Goal: Task Accomplishment & Management: Manage account settings

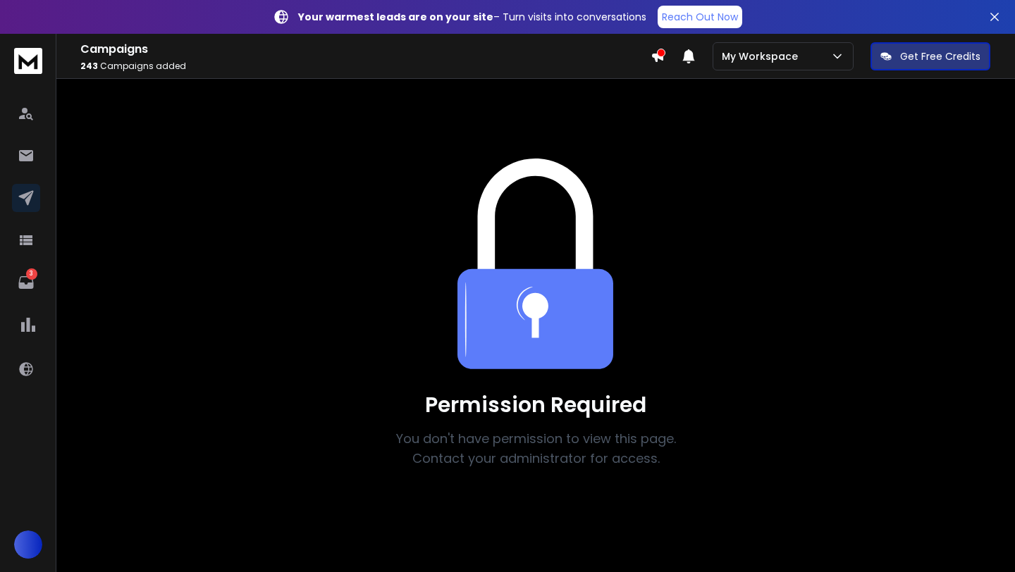
click at [381, 331] on div at bounding box center [536, 264] width 316 height 211
click at [834, 66] on button "My Workspace" at bounding box center [783, 56] width 141 height 28
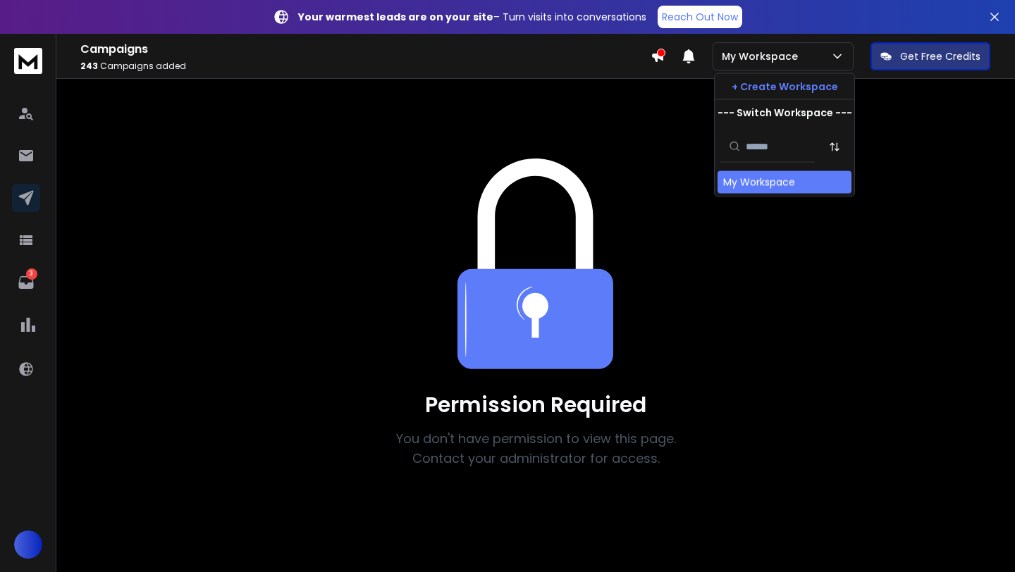
click at [606, 121] on div "Permission Required You don't have permission to view this page. Contact your a…" at bounding box center [535, 322] width 913 height 458
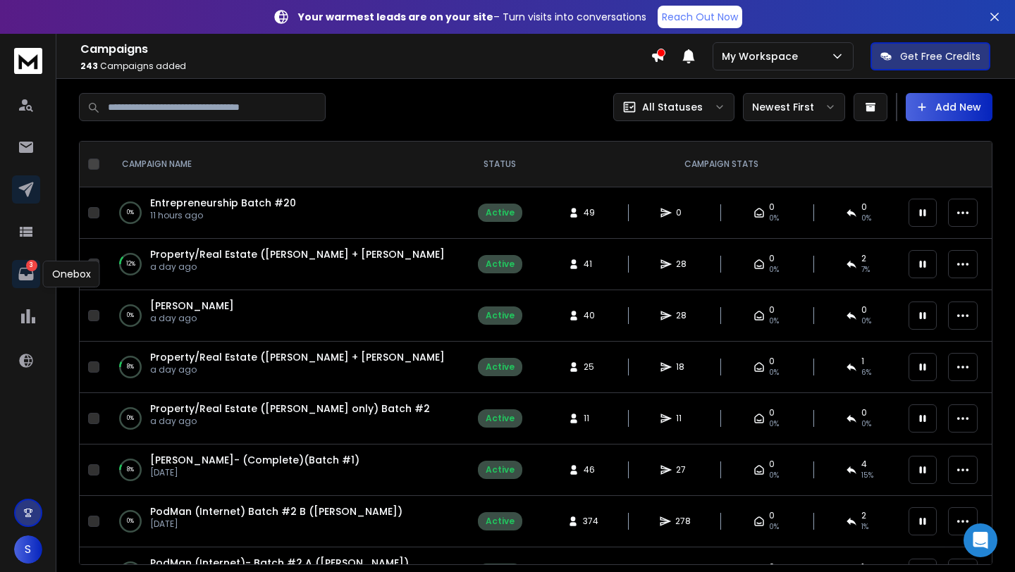
click at [23, 266] on icon at bounding box center [26, 274] width 17 height 17
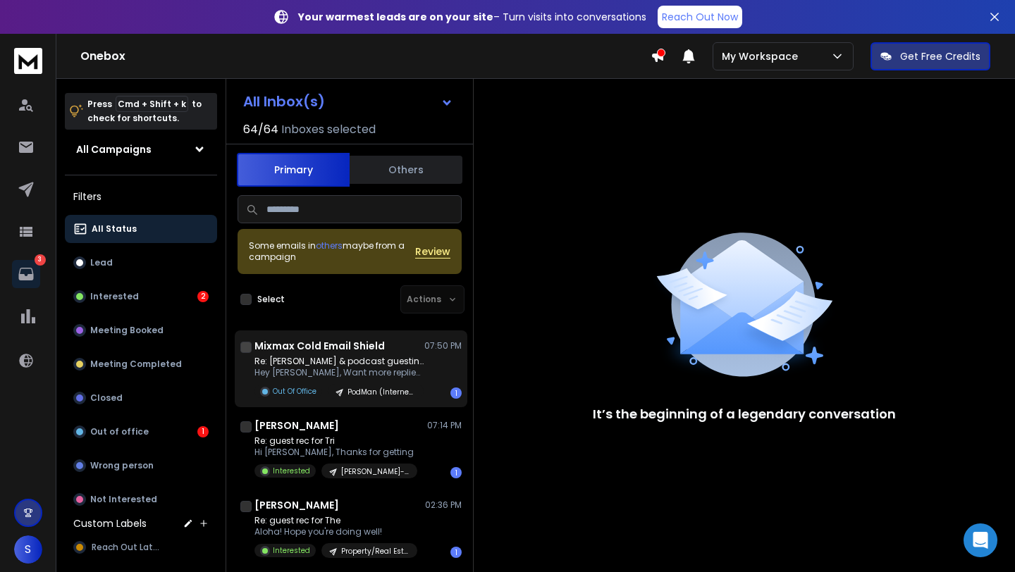
click at [418, 346] on div "Mixmax Cold Email Shield 07:50 PM" at bounding box center [357, 346] width 207 height 14
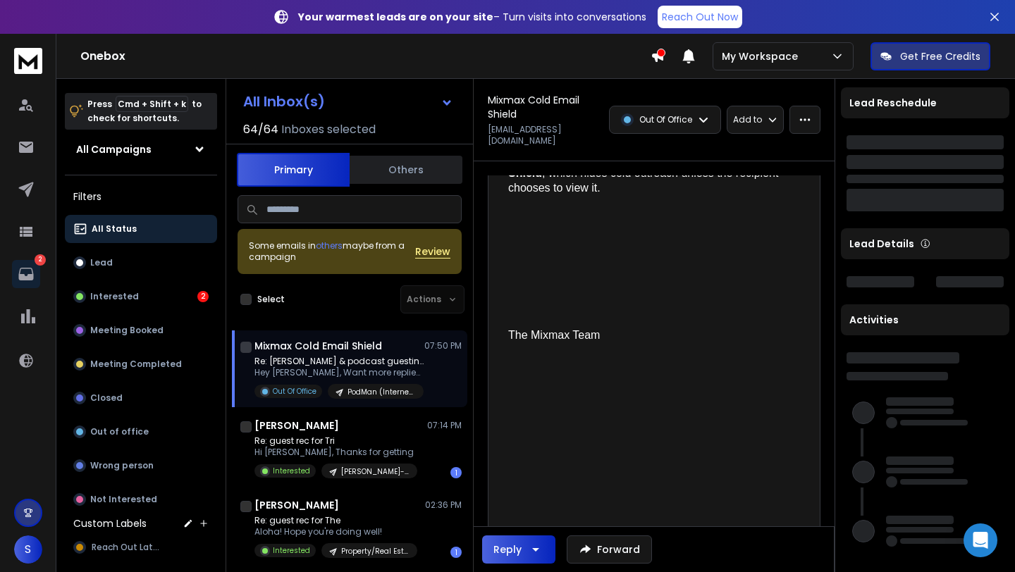
scroll to position [742, 0]
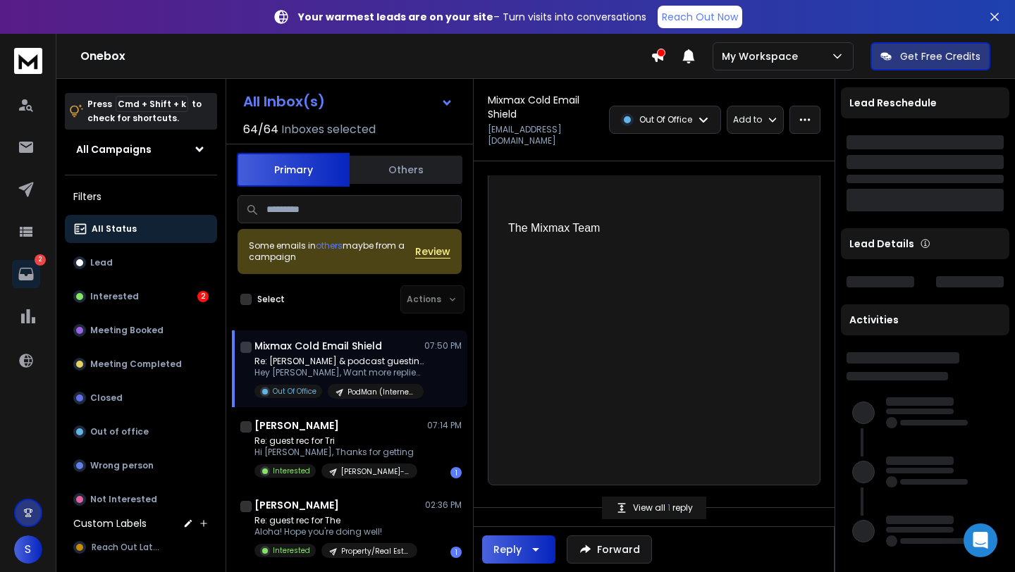
click at [704, 108] on div "Out Of Office" at bounding box center [665, 119] width 111 height 27
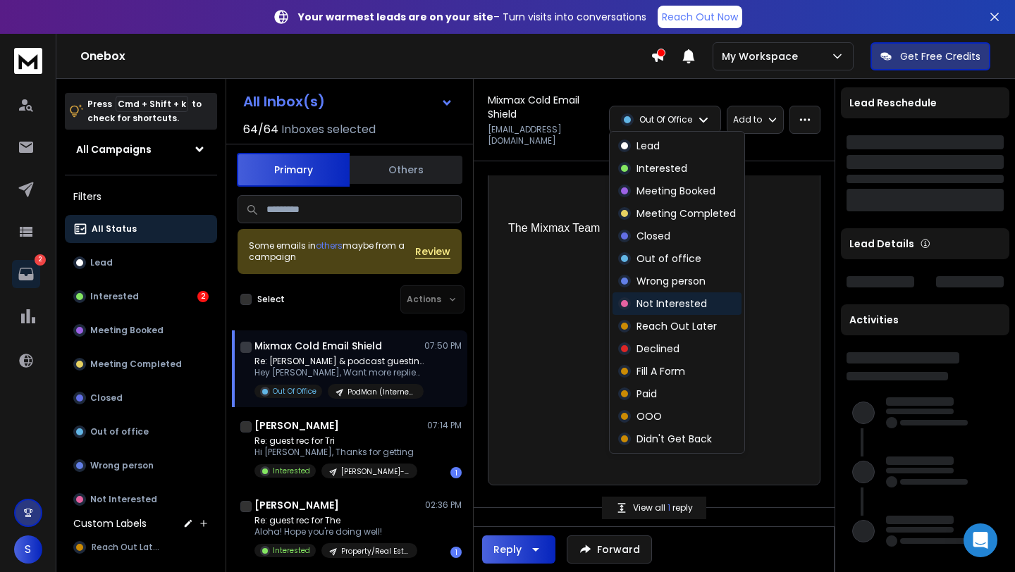
click at [648, 300] on p "Not Interested" at bounding box center [671, 304] width 70 height 14
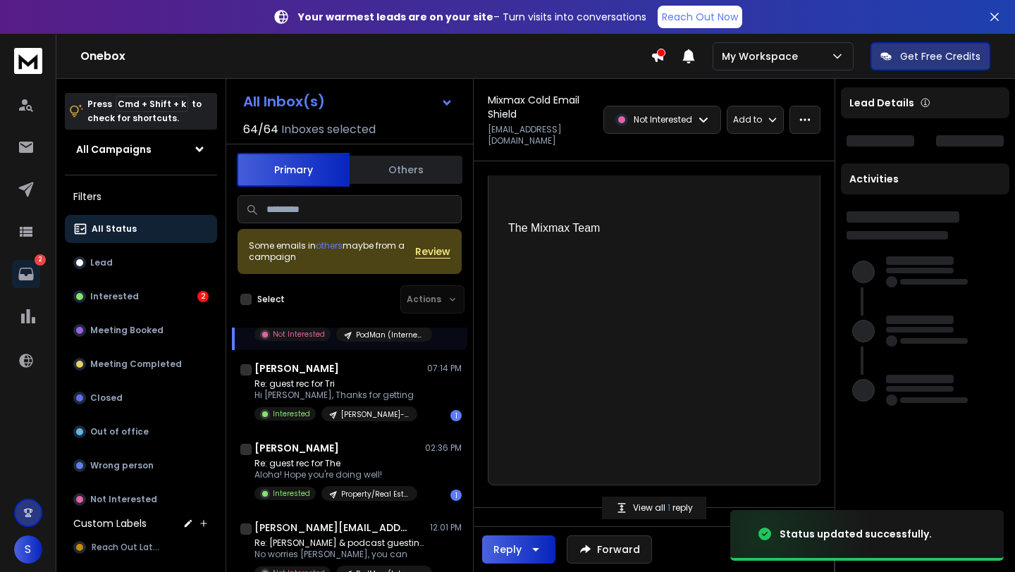
scroll to position [58, 0]
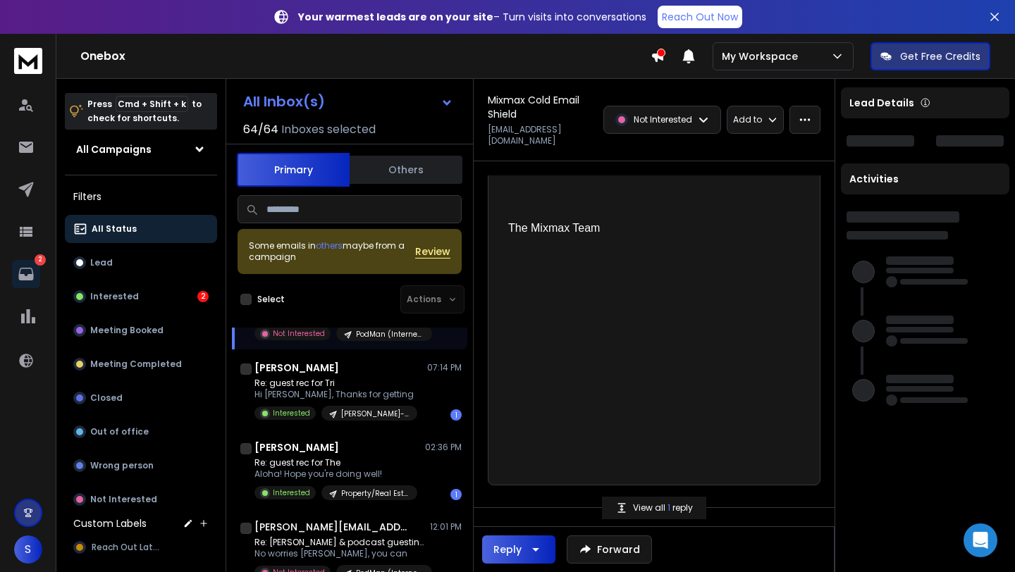
click at [345, 378] on p "Re: guest rec for Tri" at bounding box center [335, 383] width 163 height 11
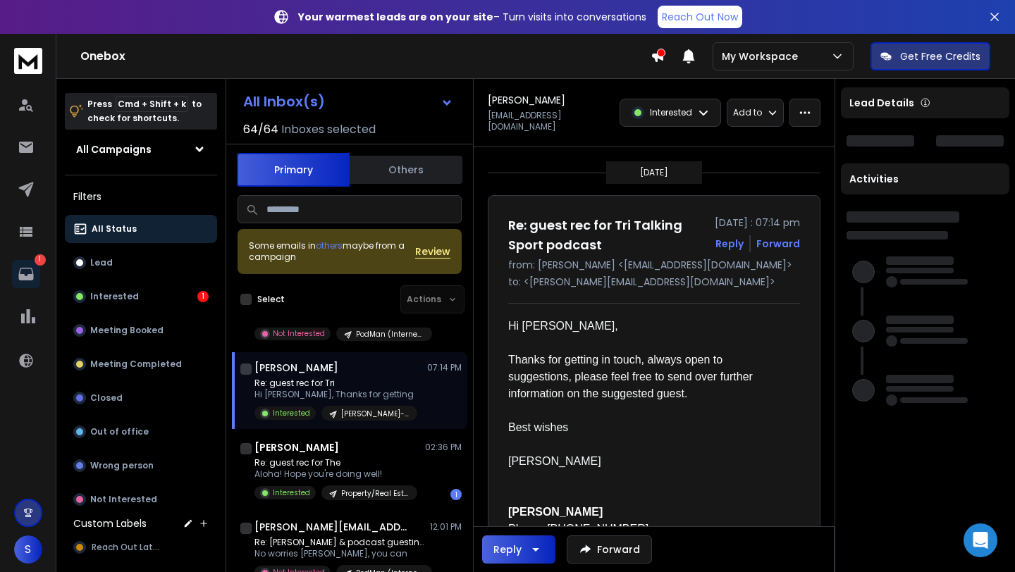
click at [677, 356] on div "Thanks for getting in touch, always open to suggestions, please feel free to se…" at bounding box center [648, 377] width 281 height 51
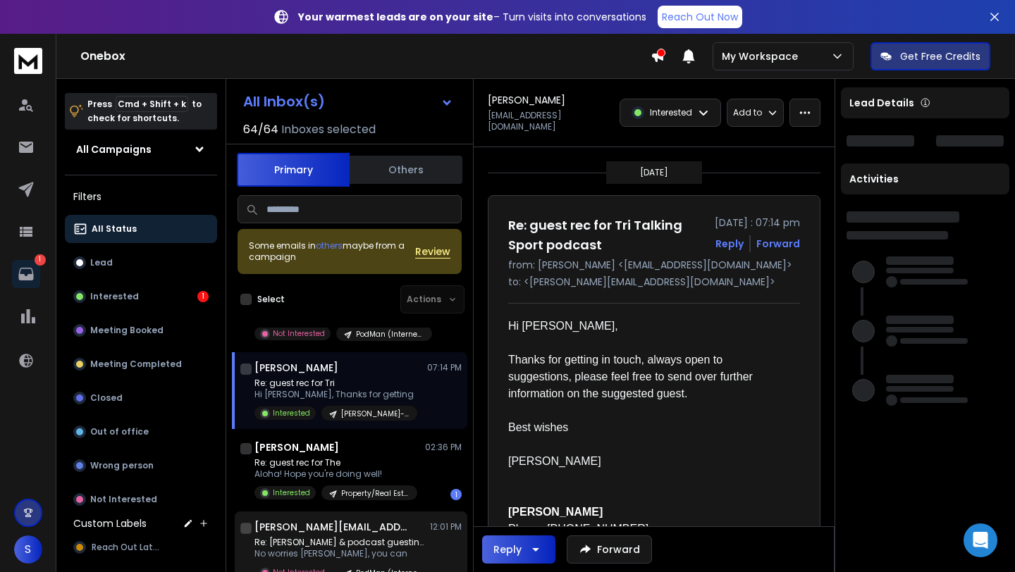
click at [352, 526] on h1 "[PERSON_NAME][EMAIL_ADDRESS][DOMAIN_NAME]" at bounding box center [331, 527] width 155 height 14
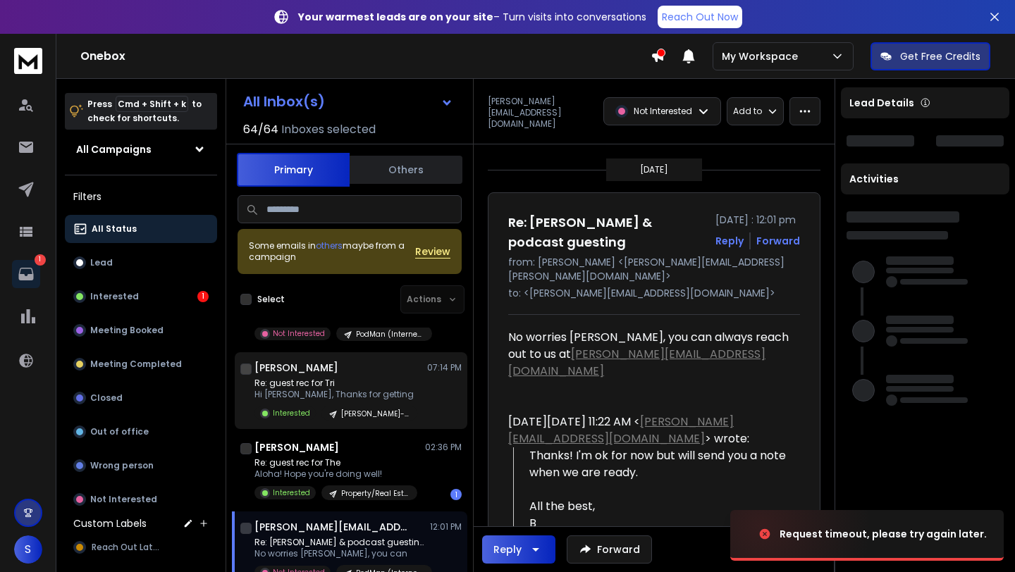
click at [340, 392] on p "Hi [PERSON_NAME], Thanks for getting" at bounding box center [335, 394] width 163 height 11
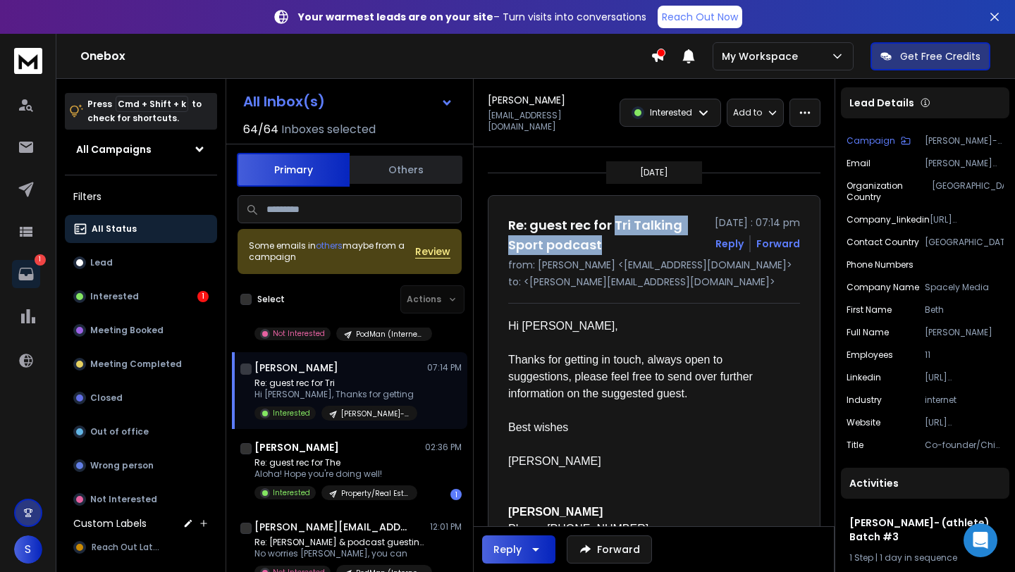
drag, startPoint x: 657, startPoint y: 232, endPoint x: 616, endPoint y: 211, distance: 46.0
click at [616, 216] on h1 "Re: guest rec for Tri Talking Sport podcast" at bounding box center [607, 235] width 198 height 39
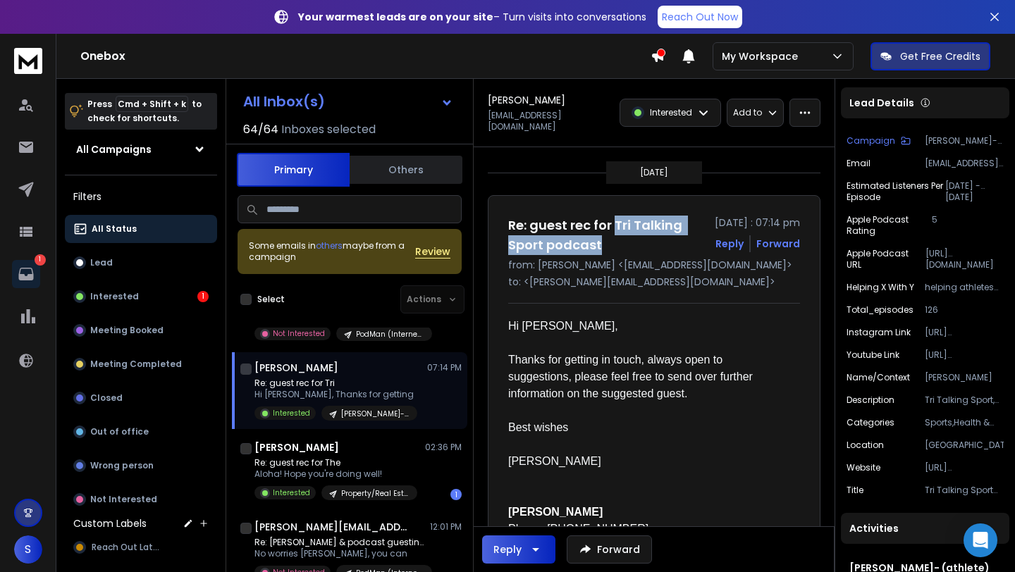
click at [948, 266] on p "https://podcasts.apple.com/ie/podcast/tri-talking-sport/id1464163421" at bounding box center [964, 259] width 79 height 23
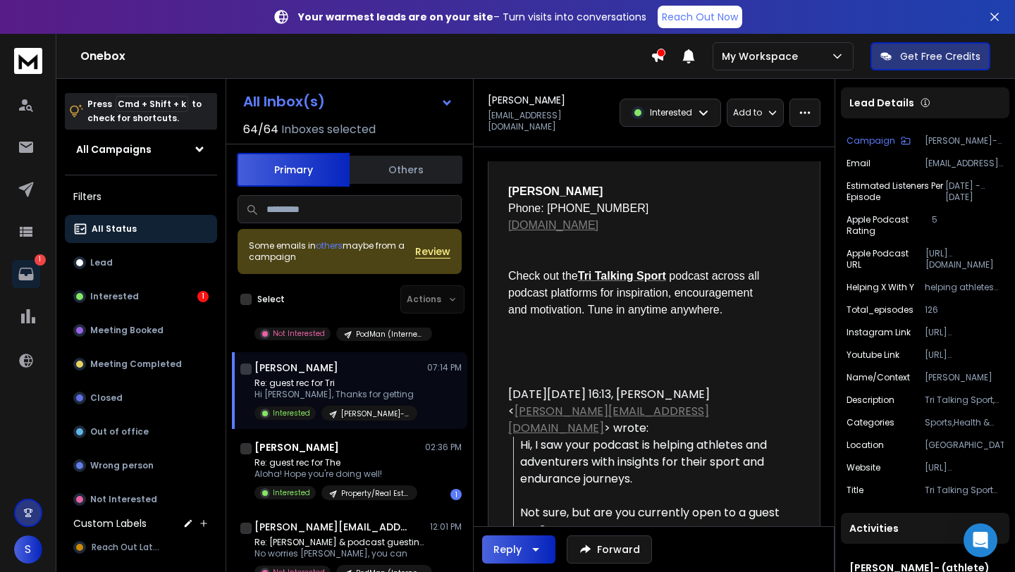
scroll to position [371, 0]
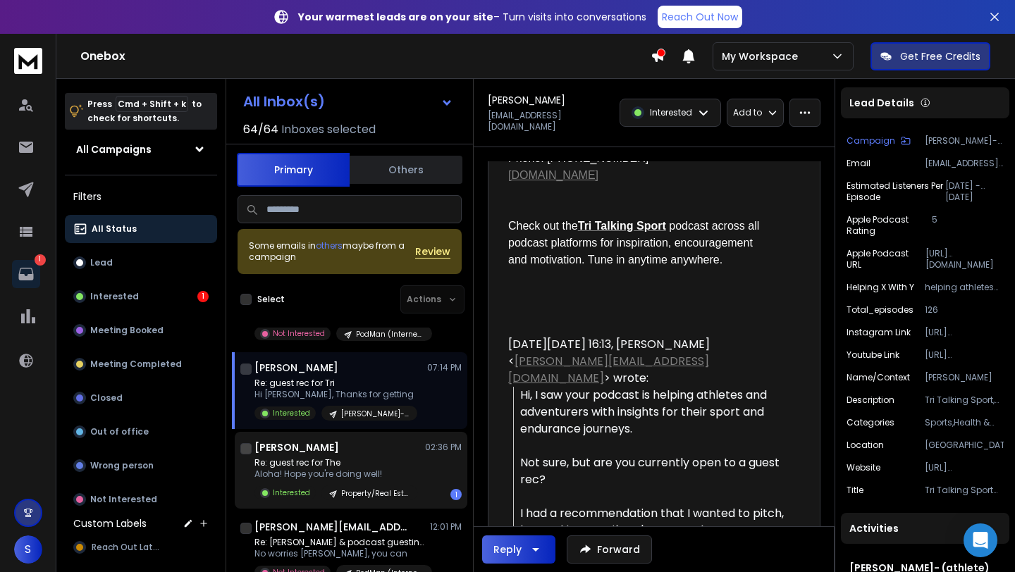
click at [398, 449] on div "Shelon Hutchinson 02:36 PM" at bounding box center [357, 447] width 207 height 14
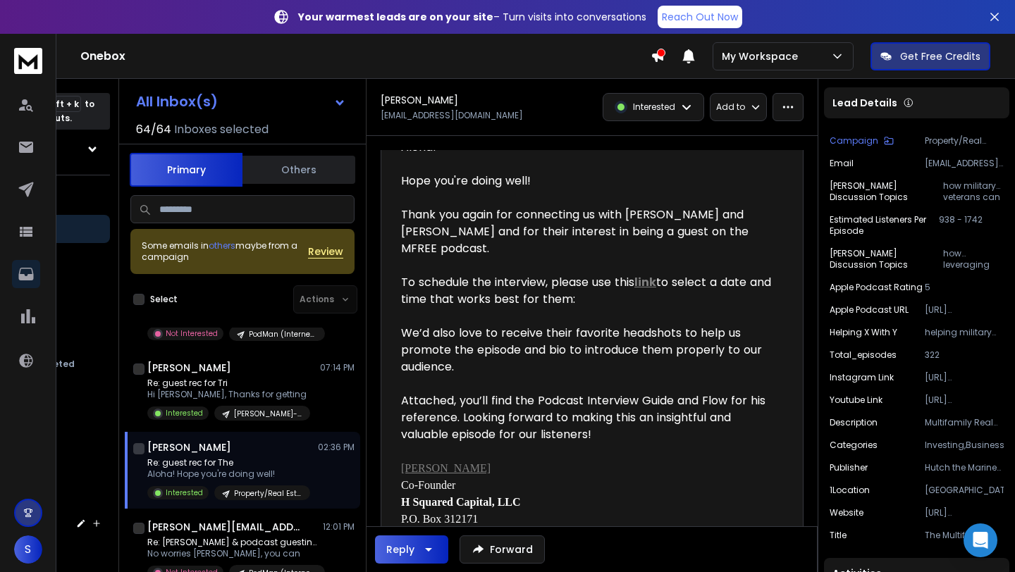
scroll to position [0, 0]
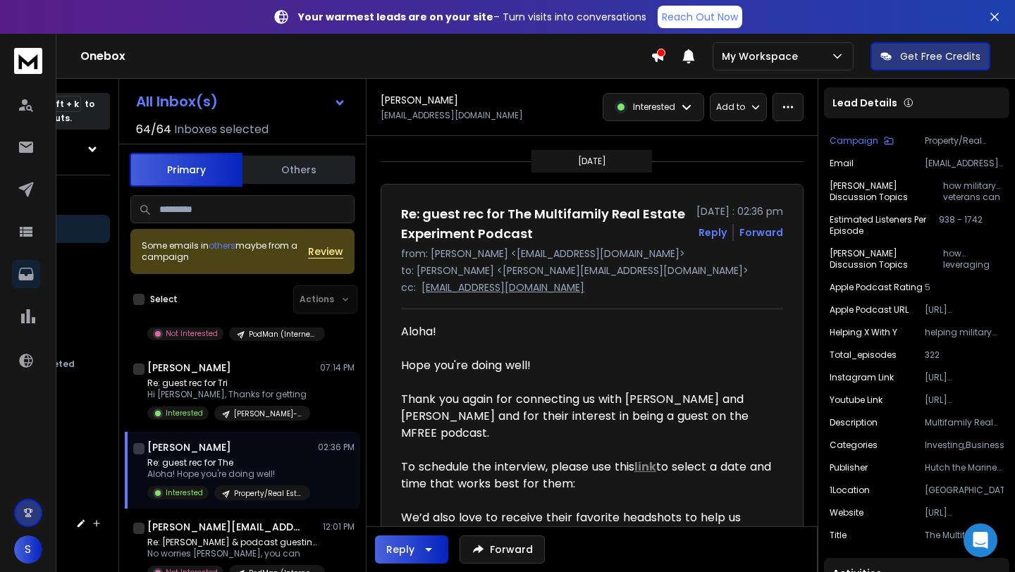
click at [818, 102] on div "Shelon Hutchinson Shelon Hutchinson hutch@hsquaredcapital.com Interested Add to…" at bounding box center [591, 107] width 451 height 57
click at [794, 107] on icon "button" at bounding box center [788, 107] width 11 height 2
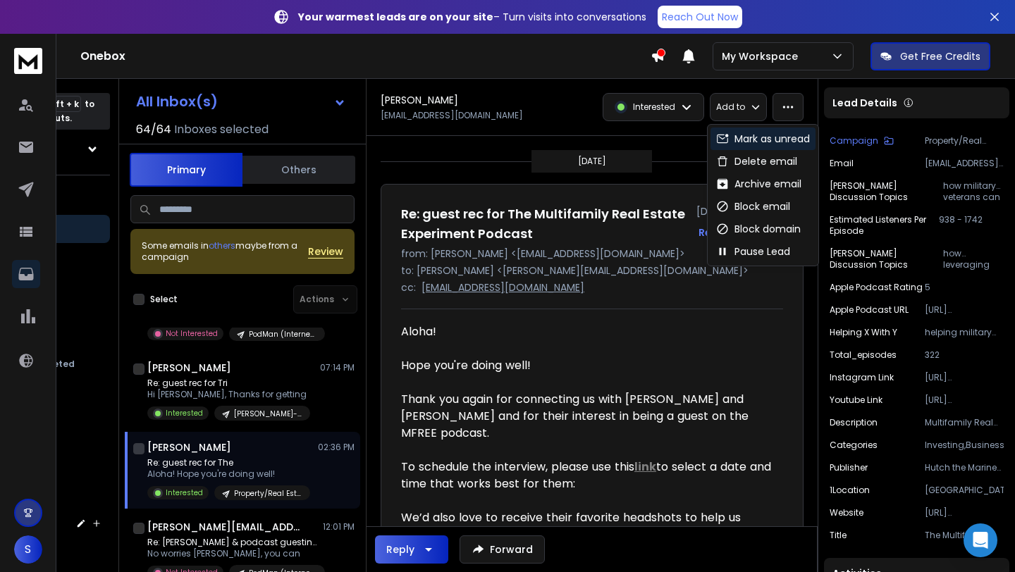
click at [765, 140] on div "Mark as unread" at bounding box center [763, 139] width 94 height 14
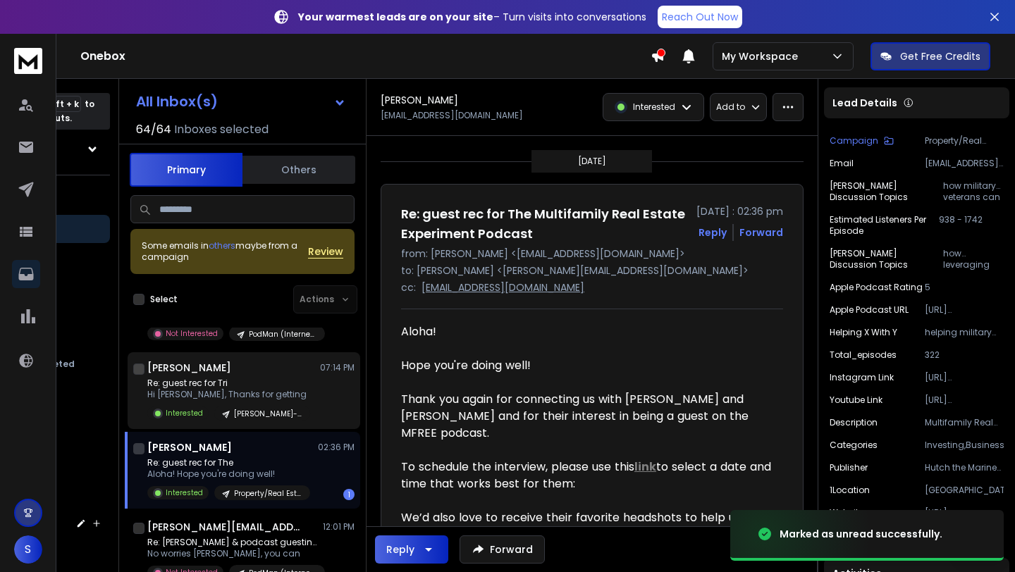
click at [271, 403] on div "Re: guest rec for Tri Hi Elena, Thanks for getting Interested Alex Birks- (athl…" at bounding box center [228, 399] width 163 height 43
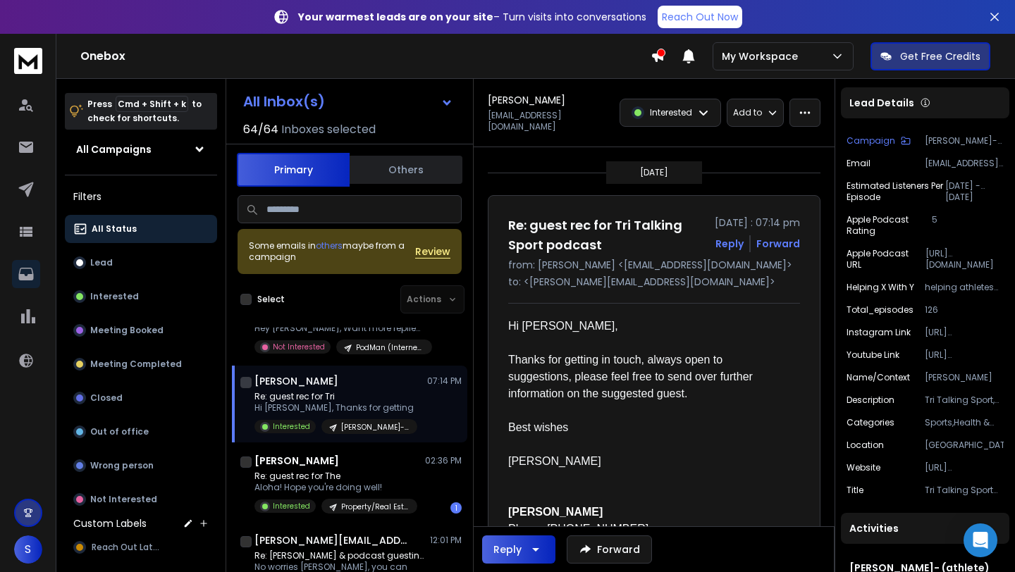
scroll to position [54, 0]
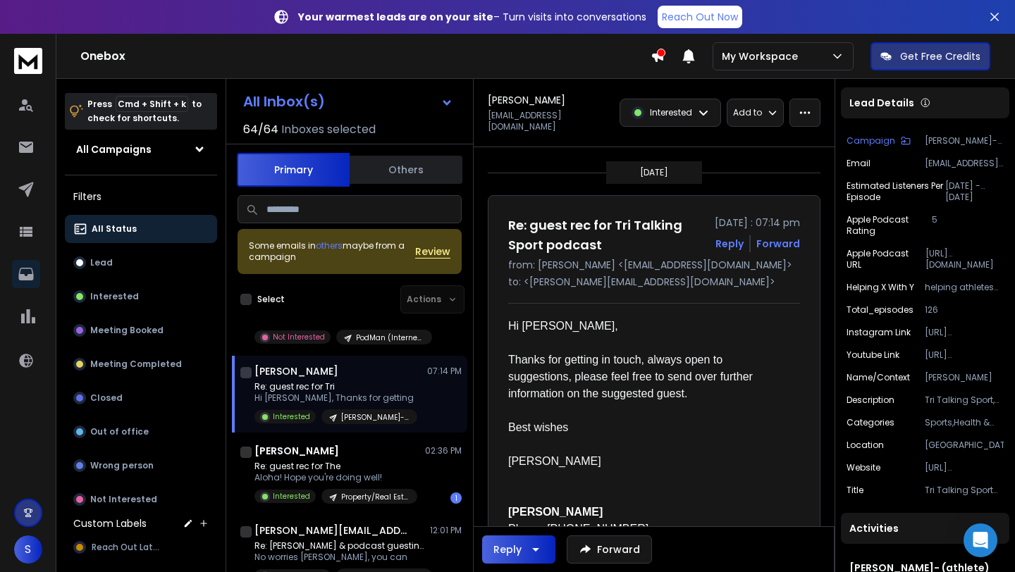
click at [811, 111] on icon "button" at bounding box center [805, 112] width 13 height 13
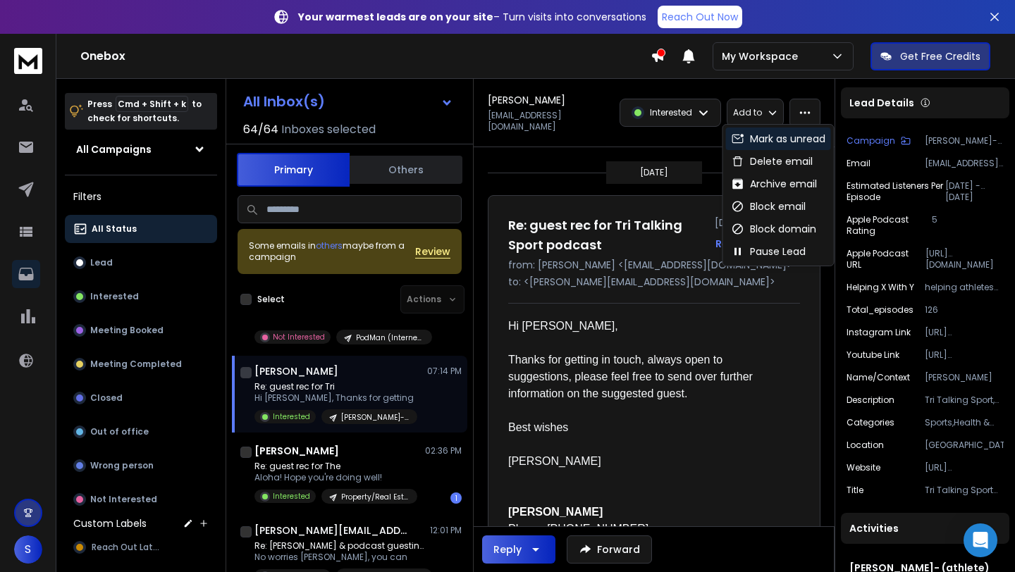
click at [790, 138] on div "Mark as unread" at bounding box center [779, 139] width 94 height 14
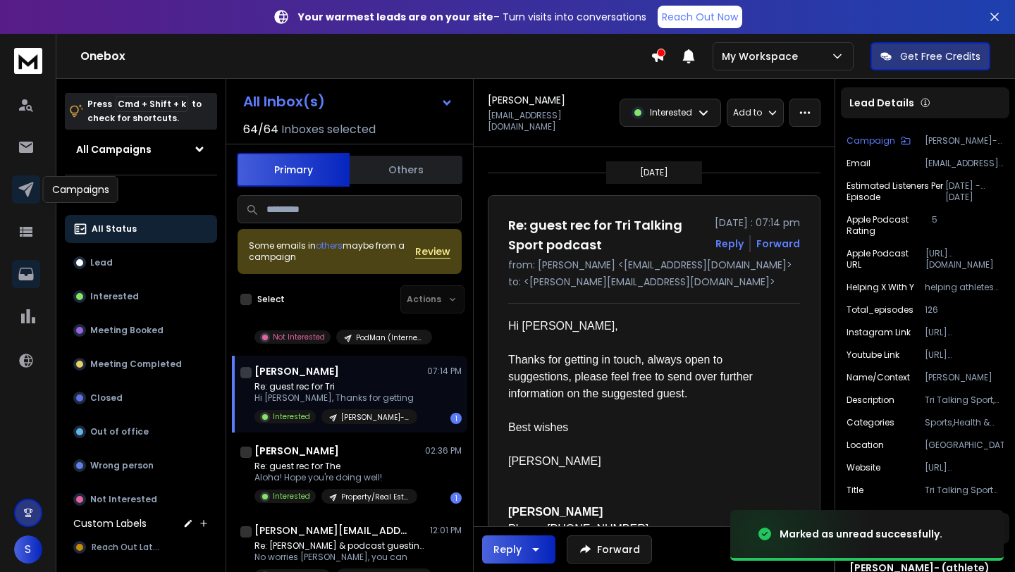
click at [28, 184] on icon at bounding box center [25, 189] width 15 height 15
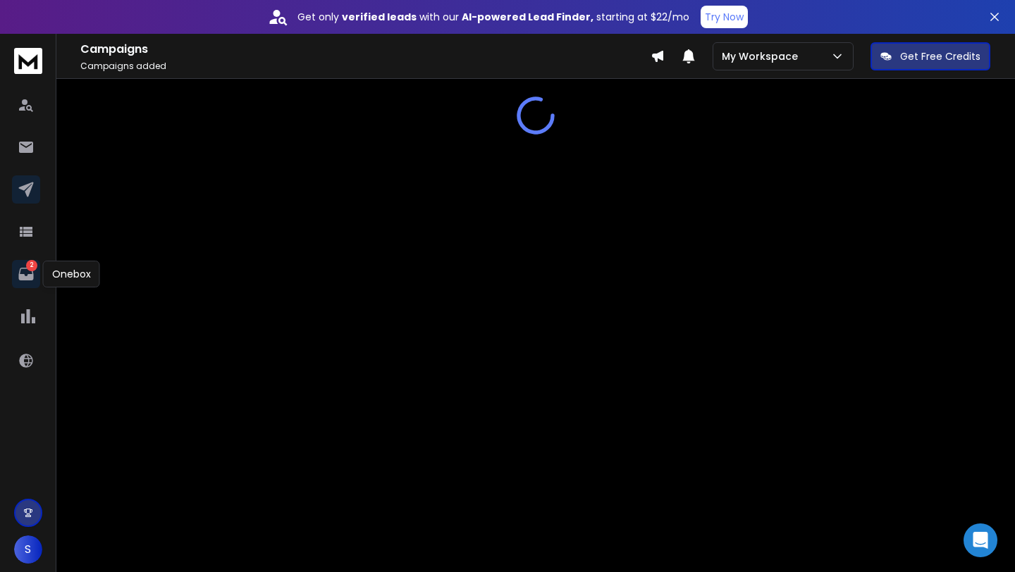
click at [30, 264] on p "2" at bounding box center [31, 265] width 11 height 11
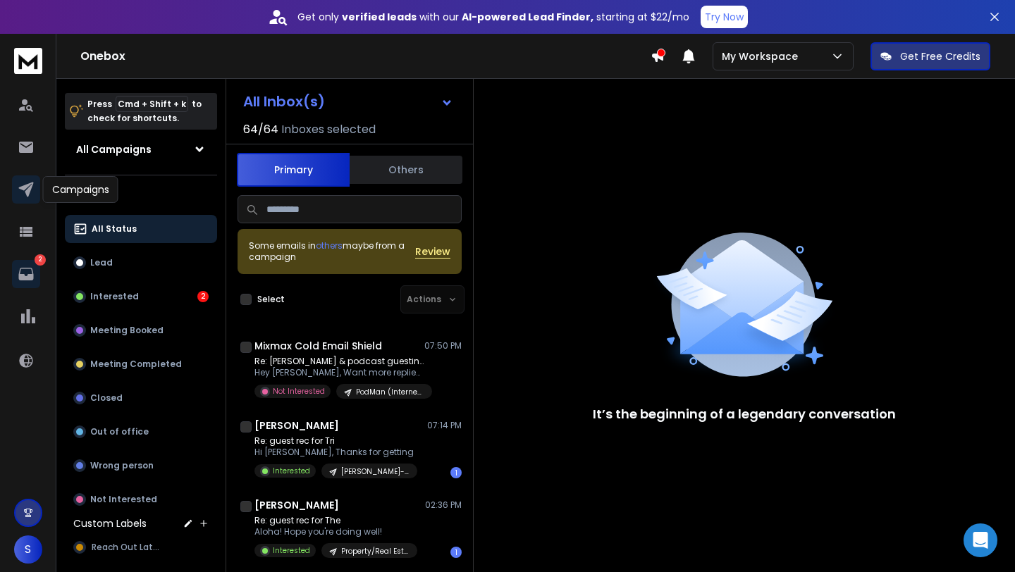
click at [27, 187] on icon at bounding box center [26, 189] width 17 height 17
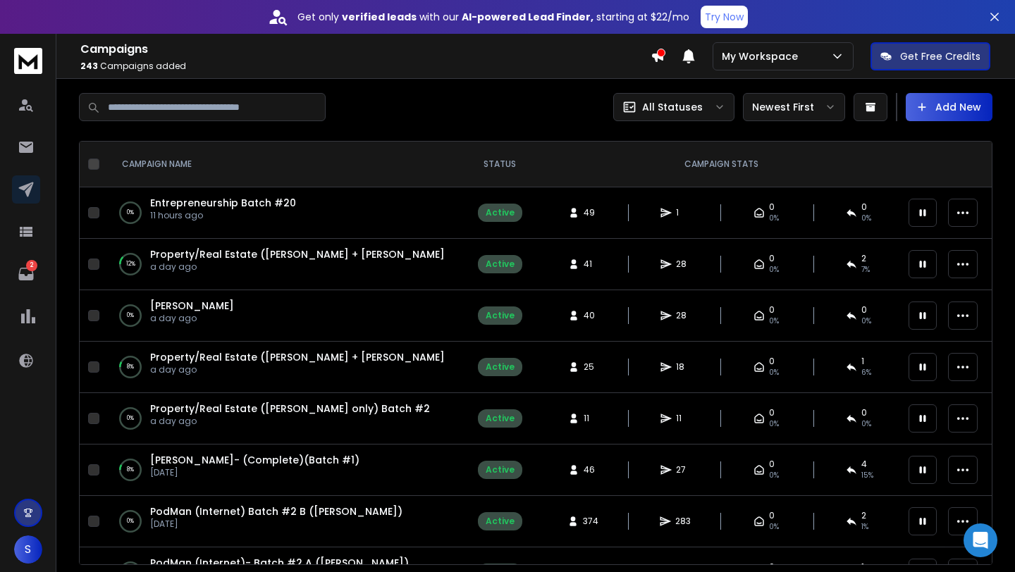
click at [441, 78] on div "Campaigns 243 Campaigns added My Workspace Get Free Credits" at bounding box center [507, 56] width 1015 height 45
click at [954, 213] on button "button" at bounding box center [963, 213] width 30 height 28
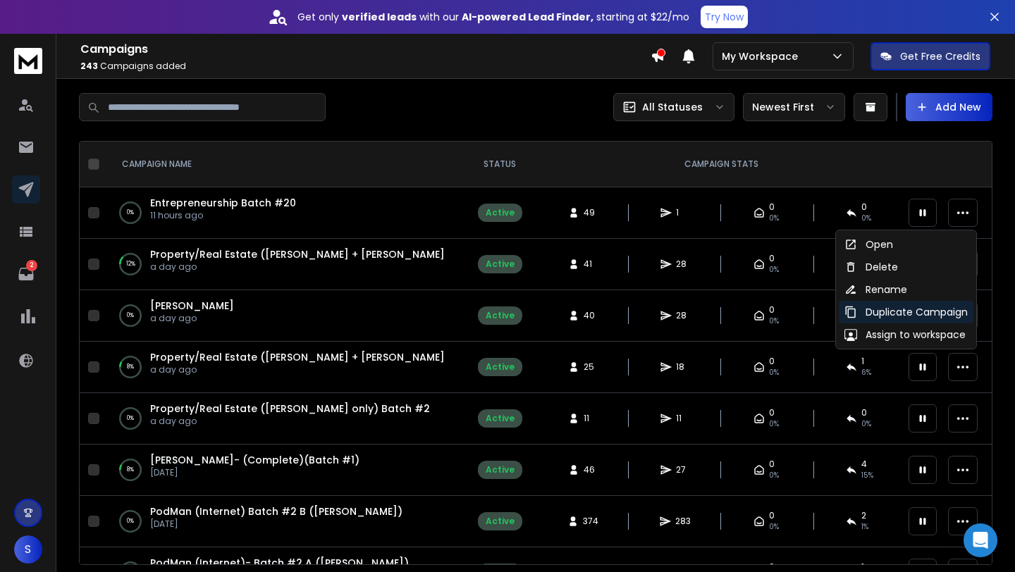
click at [893, 307] on div "Duplicate Campaign" at bounding box center [905, 312] width 123 height 14
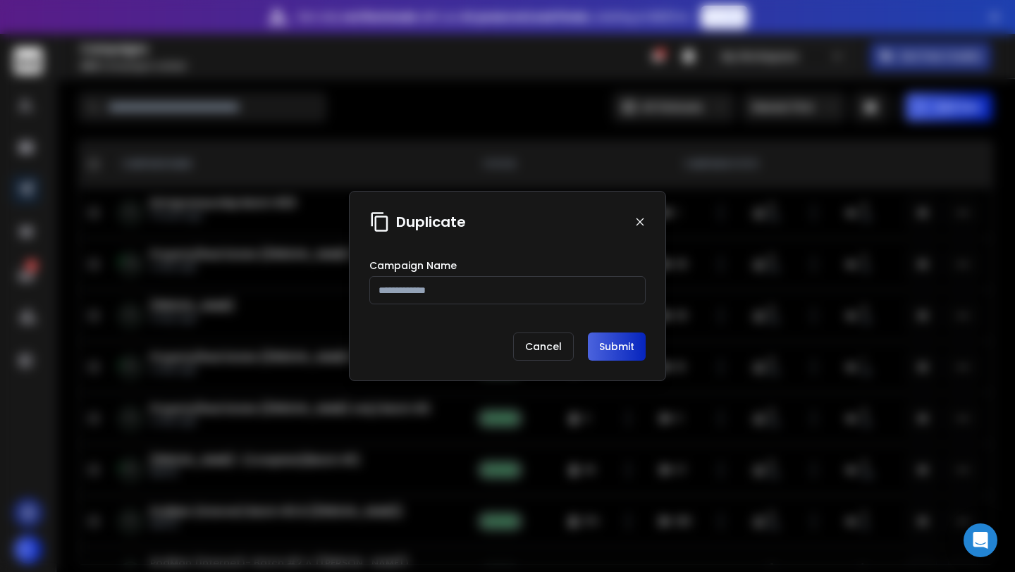
click at [589, 290] on input "text" at bounding box center [507, 290] width 276 height 28
type input "**********"
click at [629, 344] on button "Submit" at bounding box center [617, 347] width 58 height 28
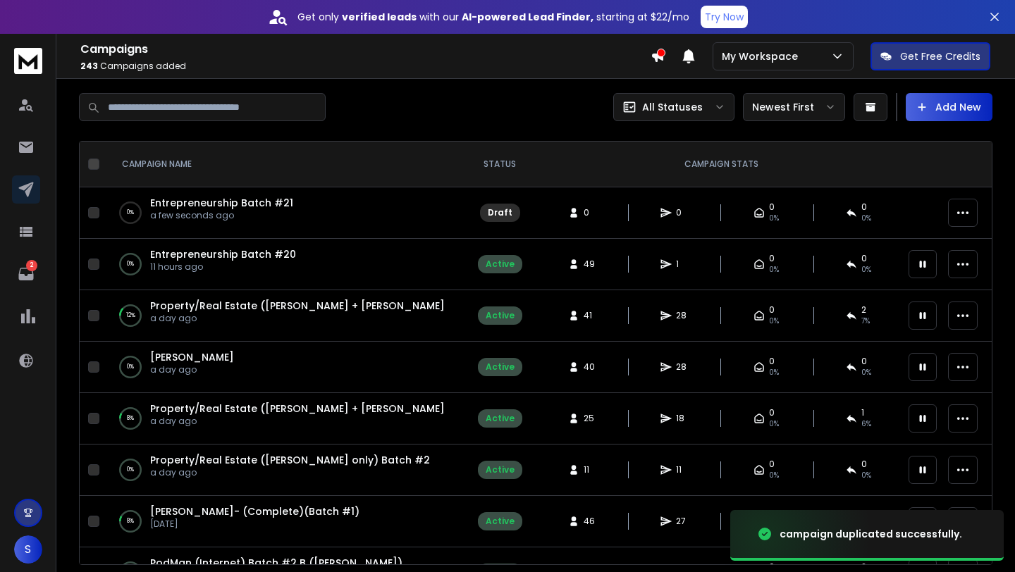
click at [313, 205] on div "0 % Entrepreneurship Batch #21 a few seconds ago" at bounding box center [281, 213] width 324 height 34
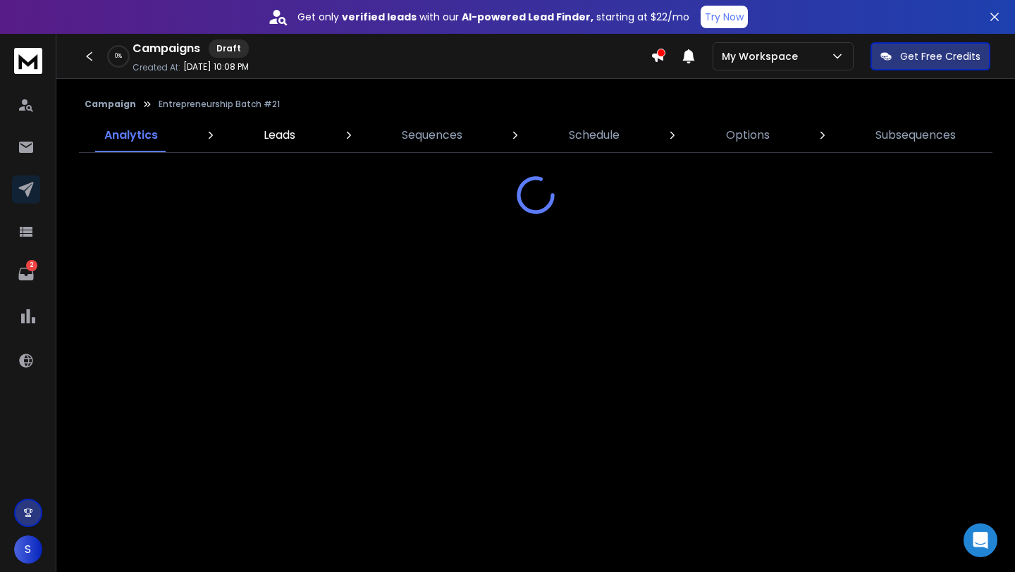
click at [254, 109] on p "Entrepreneurship Batch #21" at bounding box center [219, 104] width 121 height 11
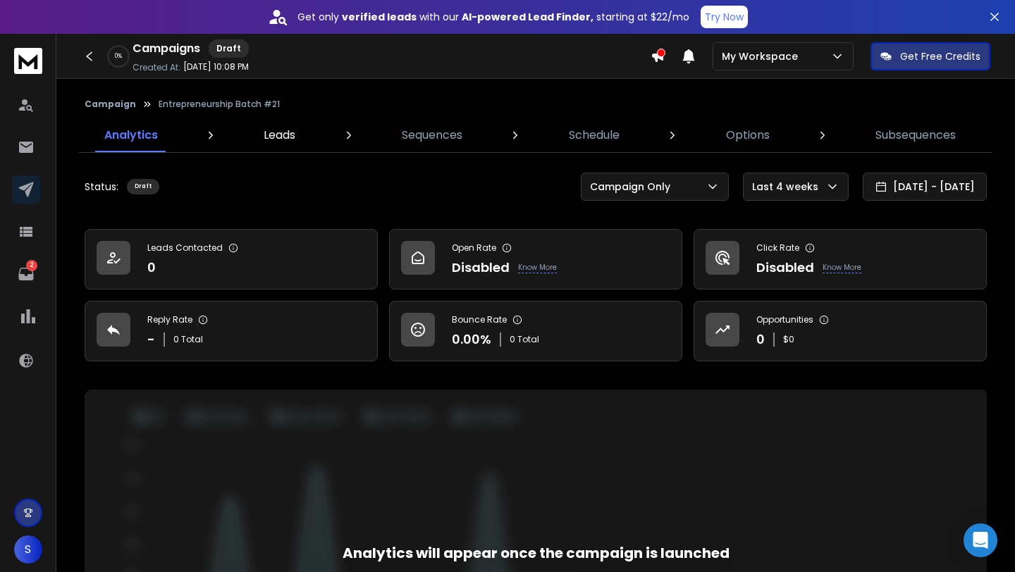
click at [276, 144] on link "Leads" at bounding box center [279, 135] width 49 height 34
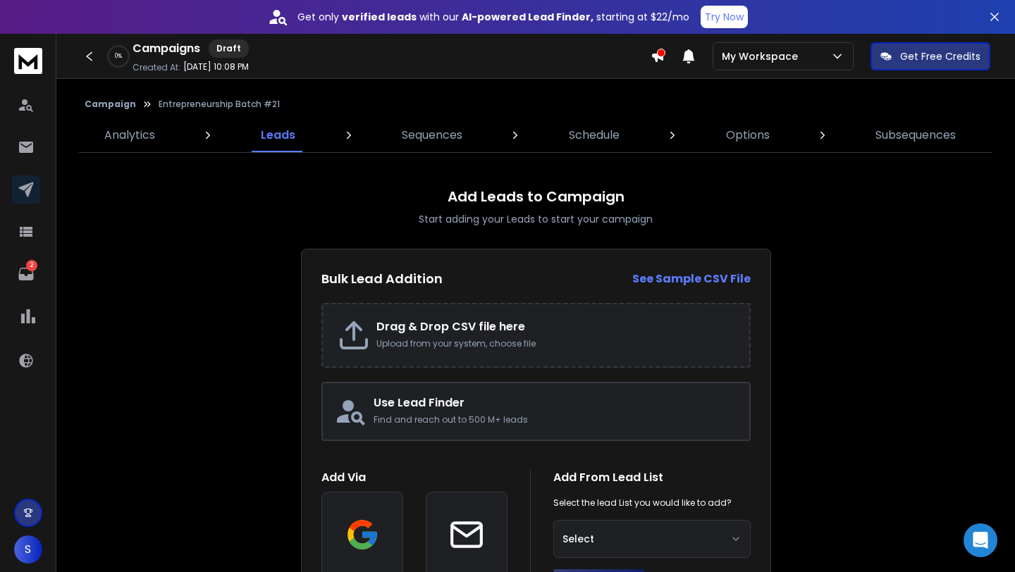
click at [397, 332] on h2 "Drag & Drop CSV file here" at bounding box center [555, 327] width 359 height 17
type input "**********"
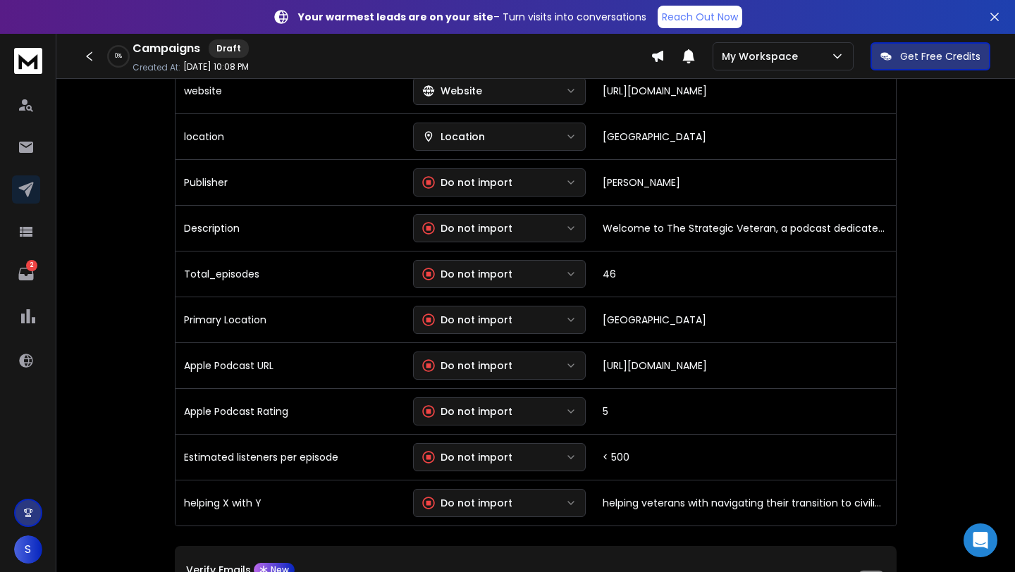
scroll to position [572, 0]
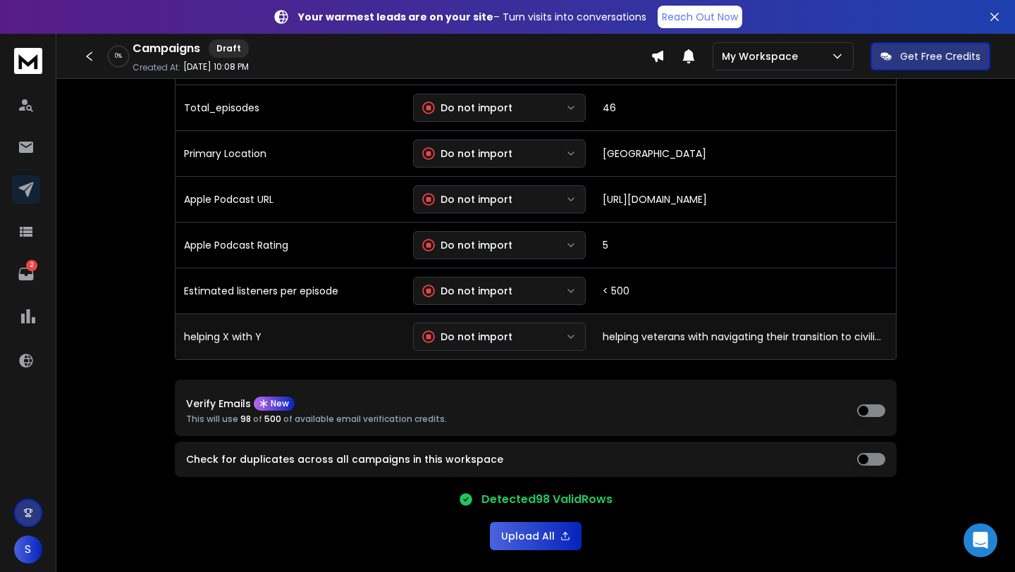
click at [550, 334] on button "Do not import" at bounding box center [499, 337] width 173 height 28
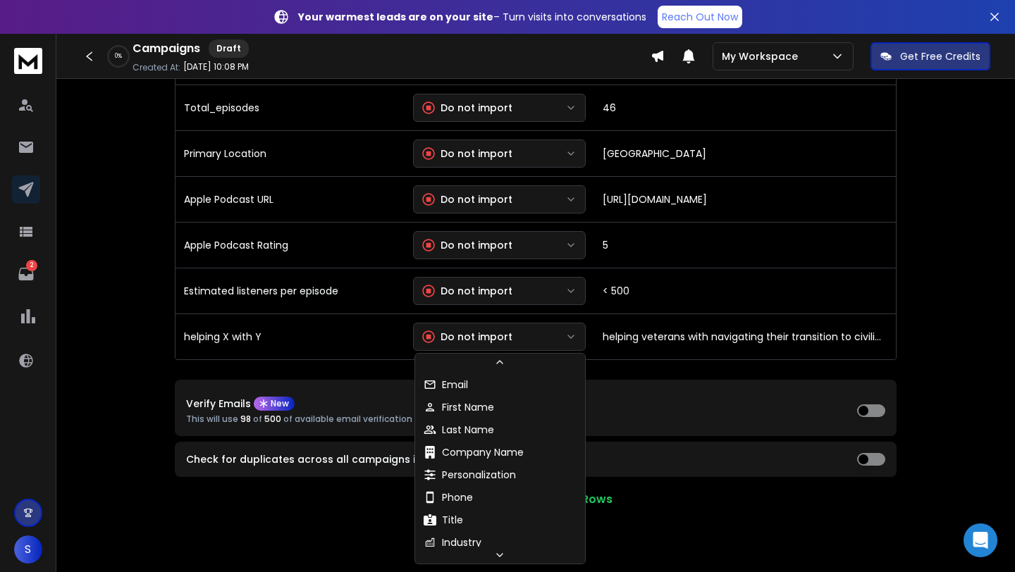
scroll to position [142, 0]
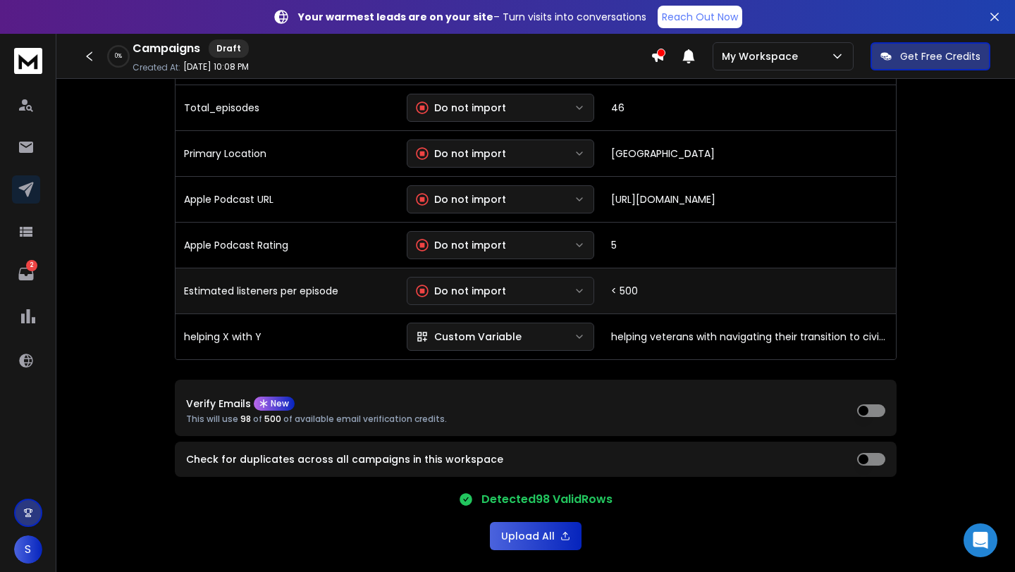
click at [496, 284] on div "Do not import" at bounding box center [461, 291] width 90 height 14
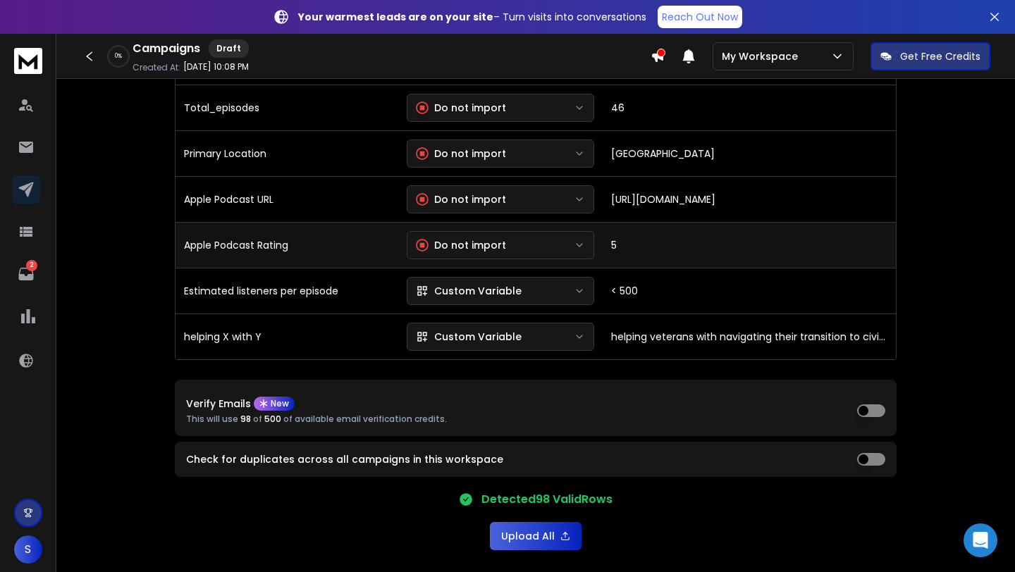
click at [472, 233] on button "Do not import" at bounding box center [501, 245] width 188 height 28
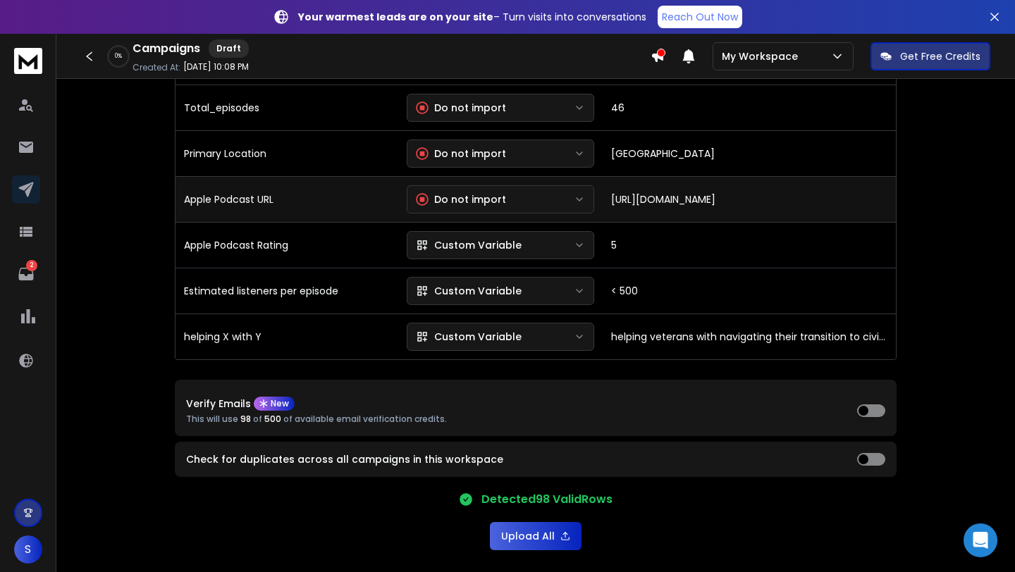
click at [463, 193] on div "Do not import" at bounding box center [461, 199] width 90 height 14
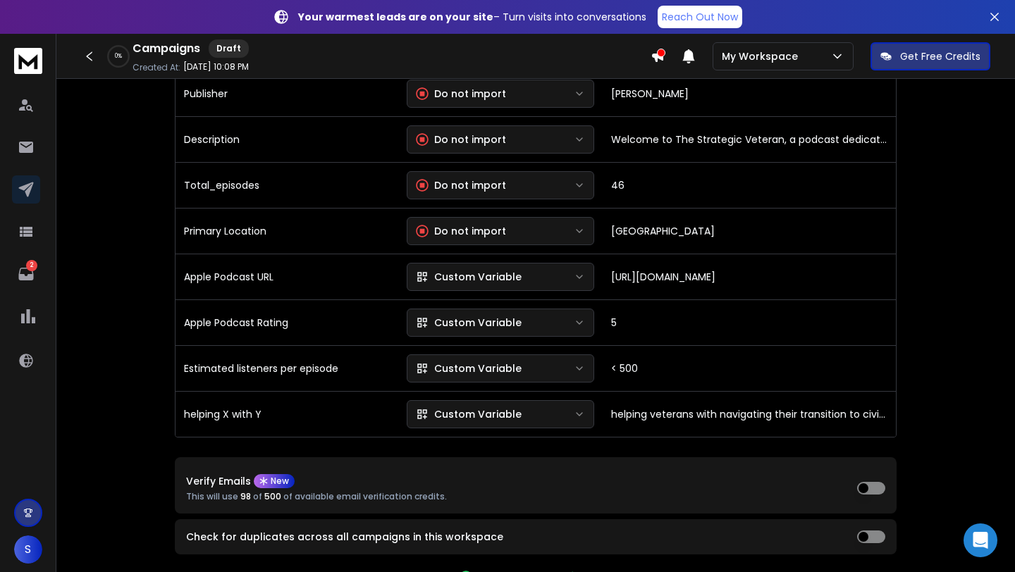
scroll to position [468, 0]
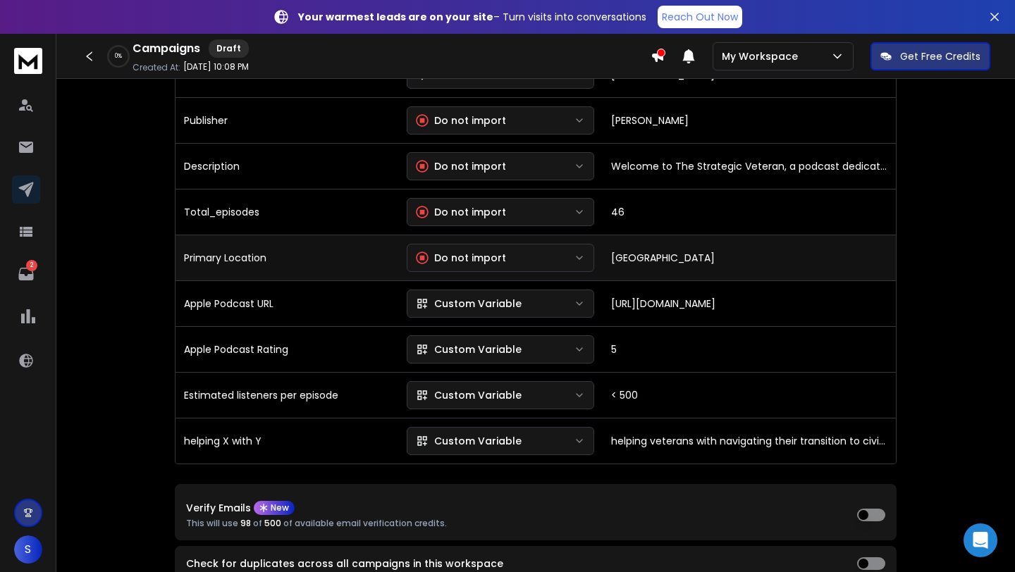
click at [458, 268] on button "Do not import" at bounding box center [501, 258] width 188 height 28
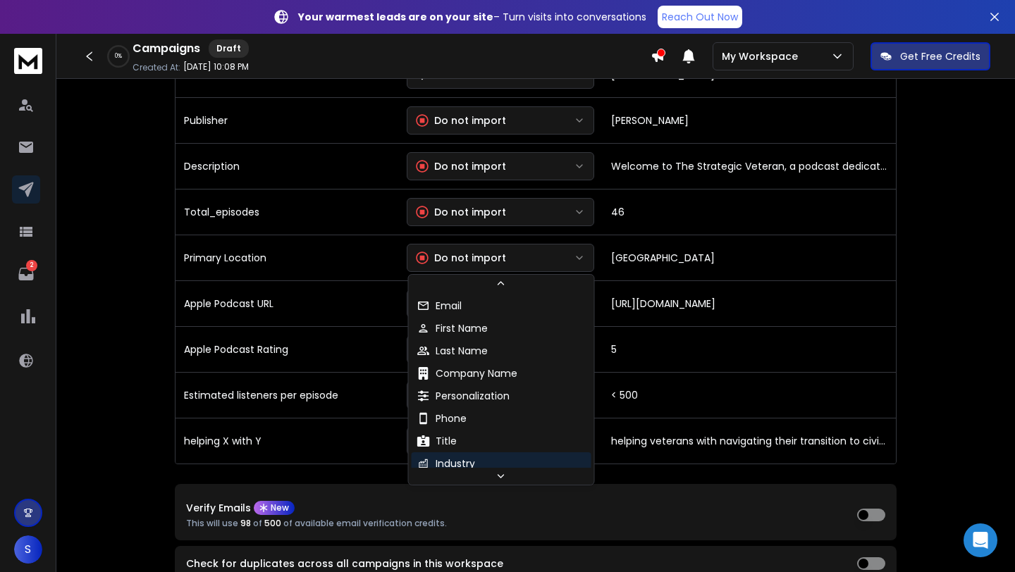
scroll to position [142, 0]
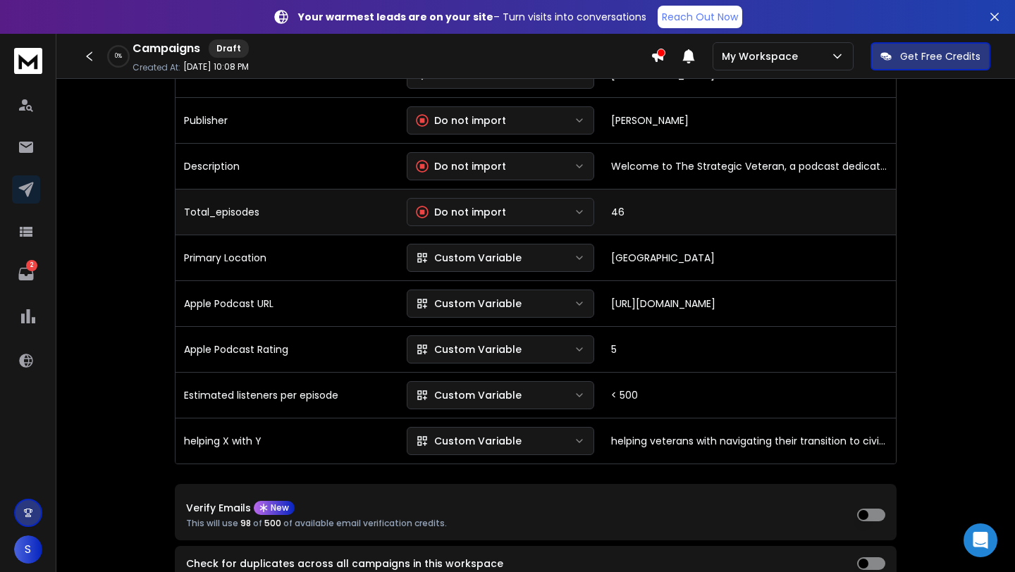
click at [487, 202] on button "Do not import" at bounding box center [501, 212] width 188 height 28
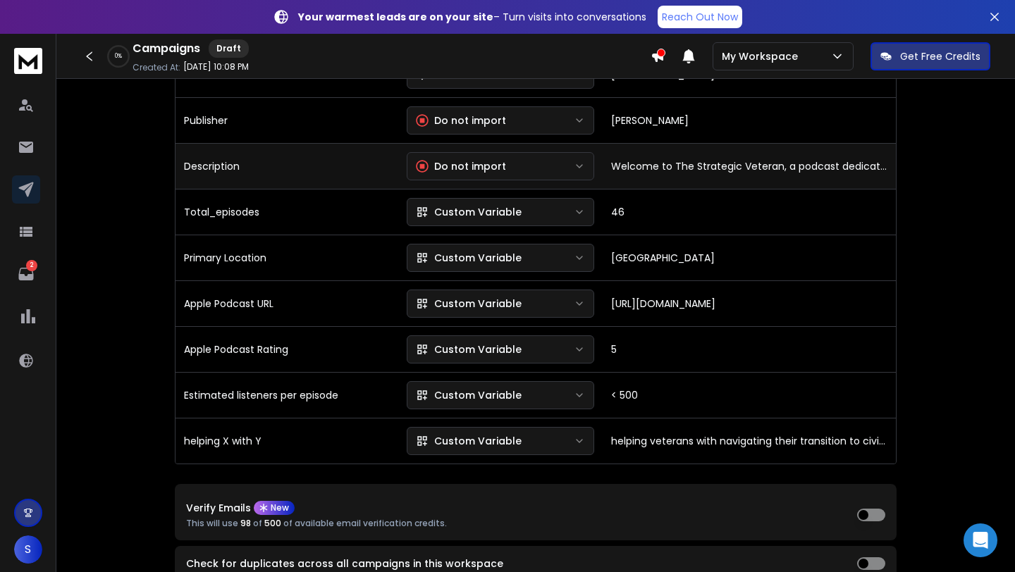
click at [493, 153] on button "Do not import" at bounding box center [501, 166] width 188 height 28
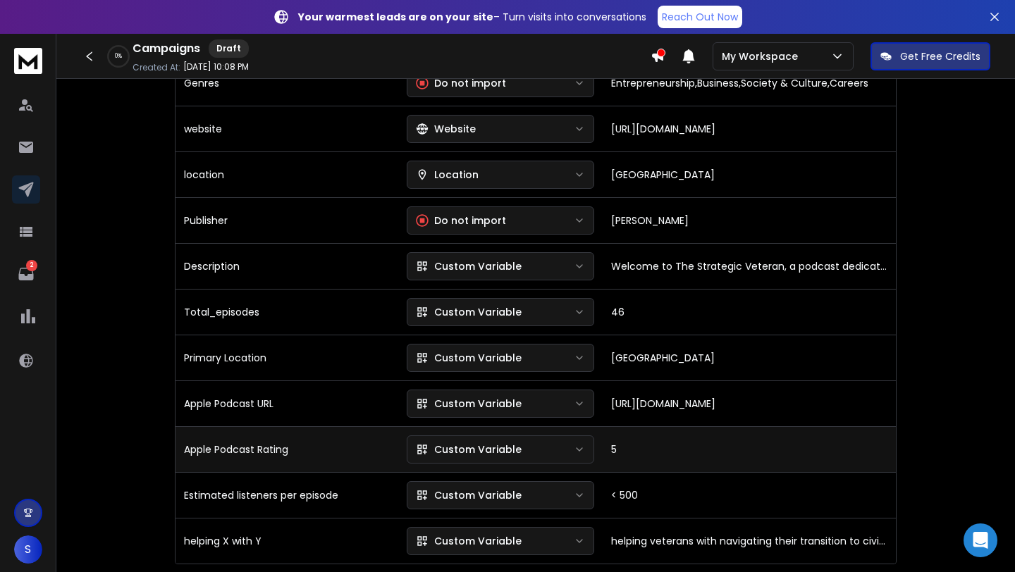
scroll to position [357, 0]
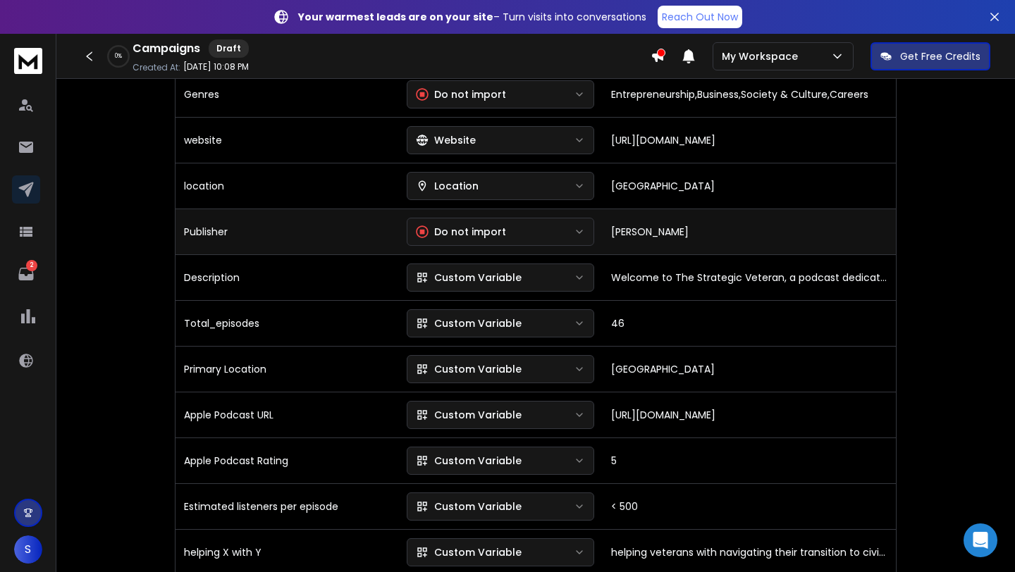
click at [491, 230] on div "Do not import" at bounding box center [461, 232] width 90 height 14
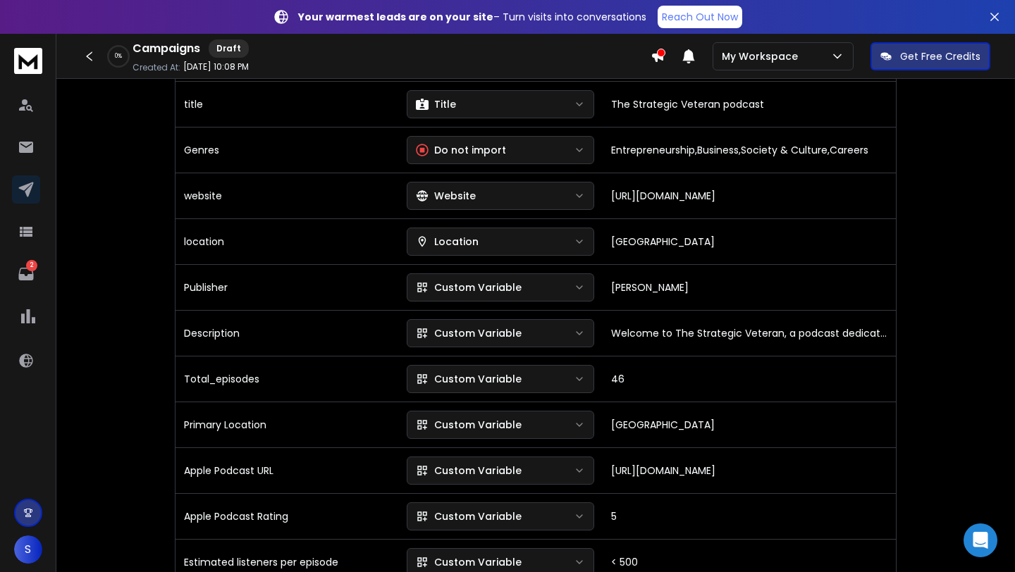
scroll to position [271, 0]
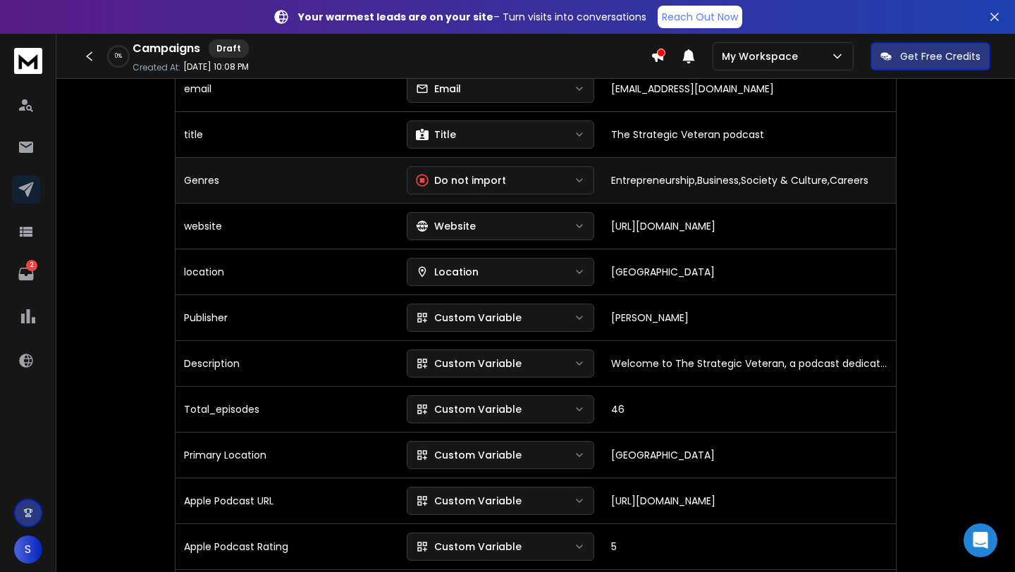
click at [483, 175] on div "Do not import" at bounding box center [461, 180] width 90 height 14
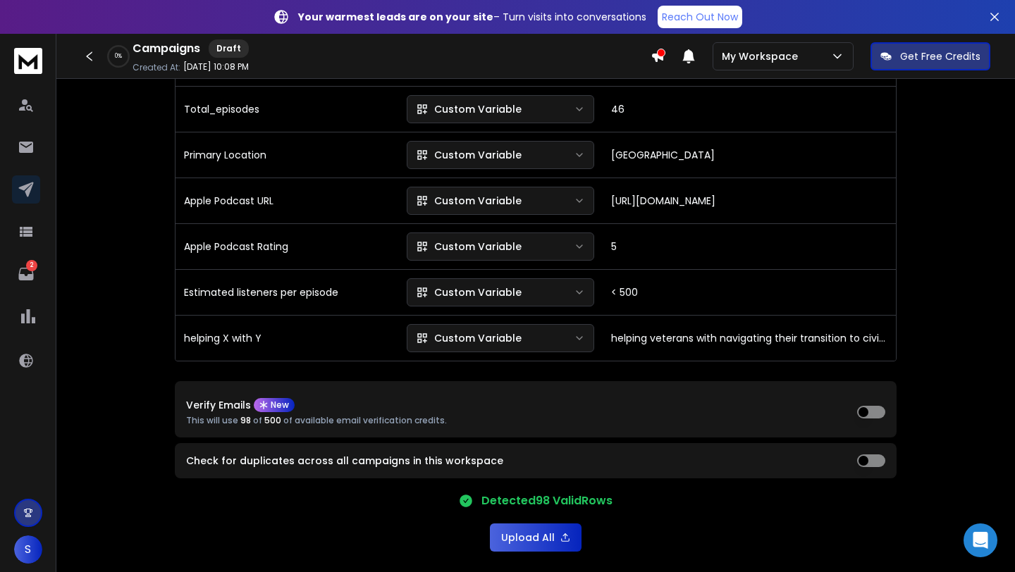
scroll to position [572, 0]
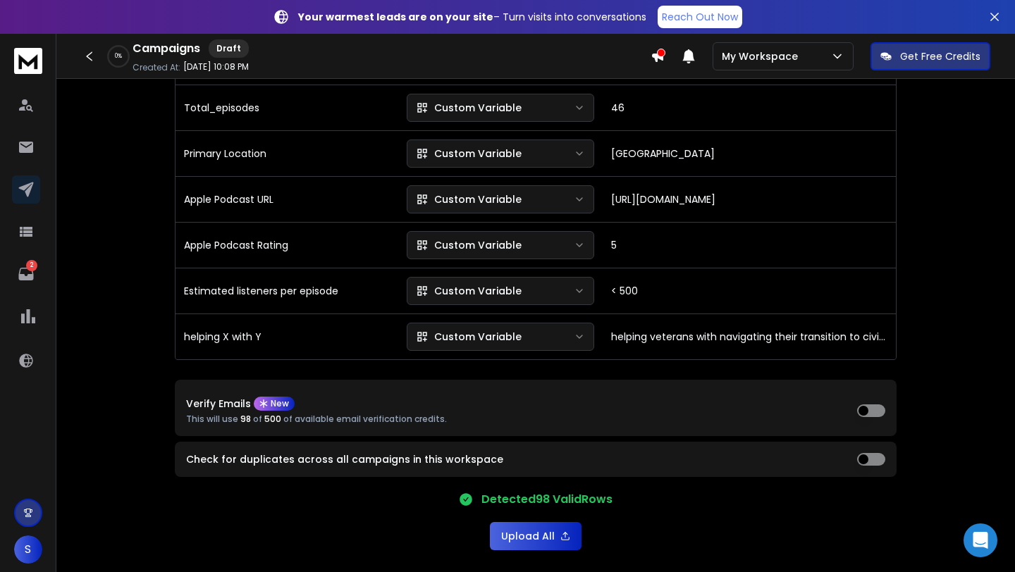
click at [546, 535] on button "Upload All" at bounding box center [536, 536] width 92 height 28
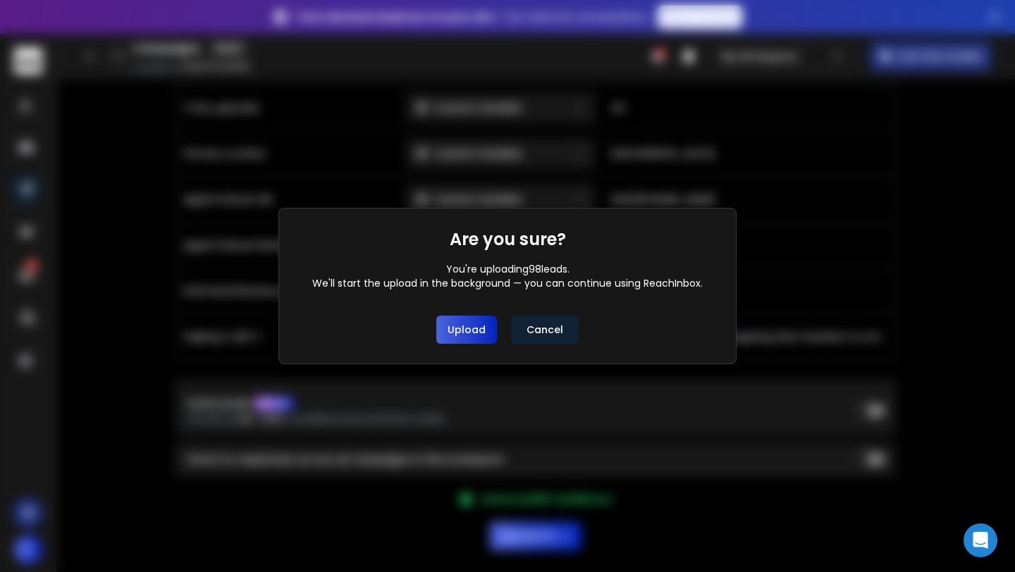
click at [464, 316] on button "Upload" at bounding box center [466, 330] width 61 height 28
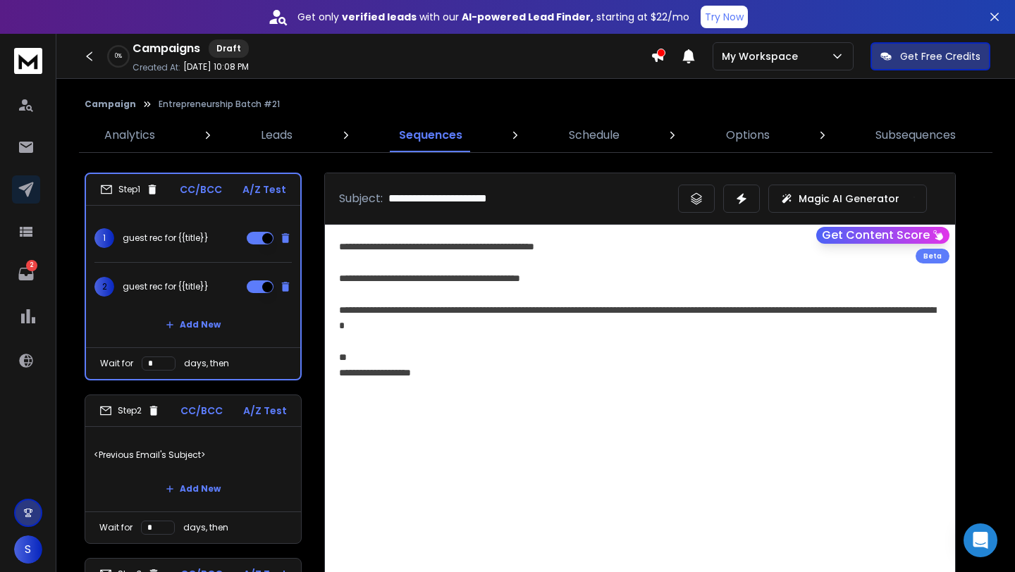
click at [194, 292] on div "2 guest rec for {{title}}" at bounding box center [151, 287] width 114 height 20
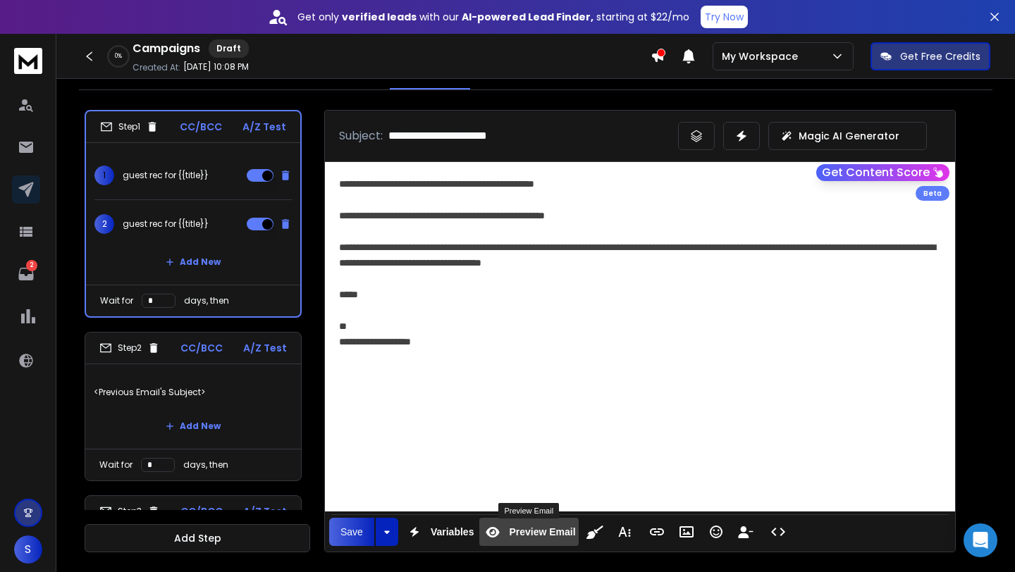
click at [521, 536] on span "Preview Email" at bounding box center [542, 532] width 72 height 12
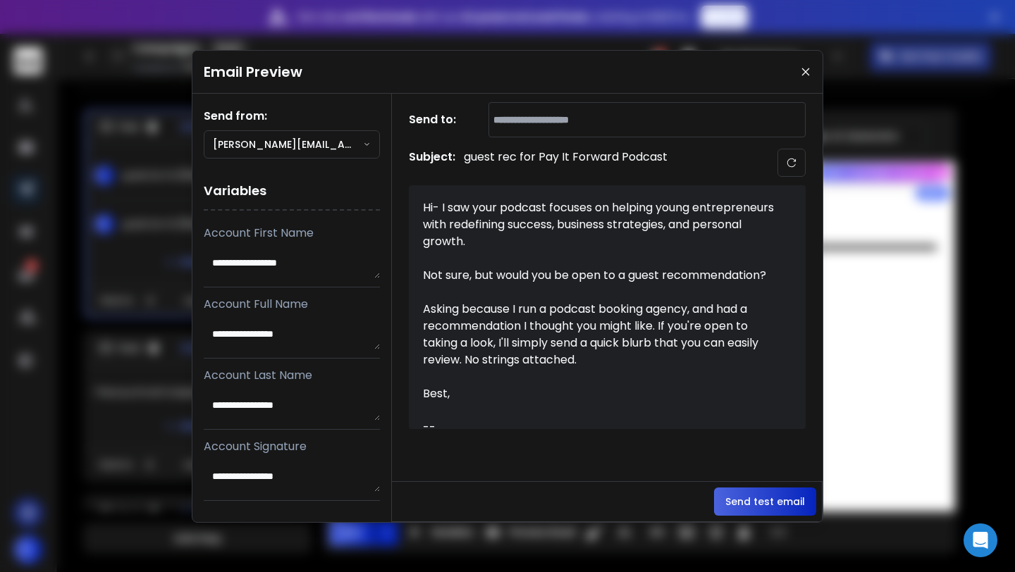
click at [806, 70] on icon at bounding box center [806, 72] width 8 height 8
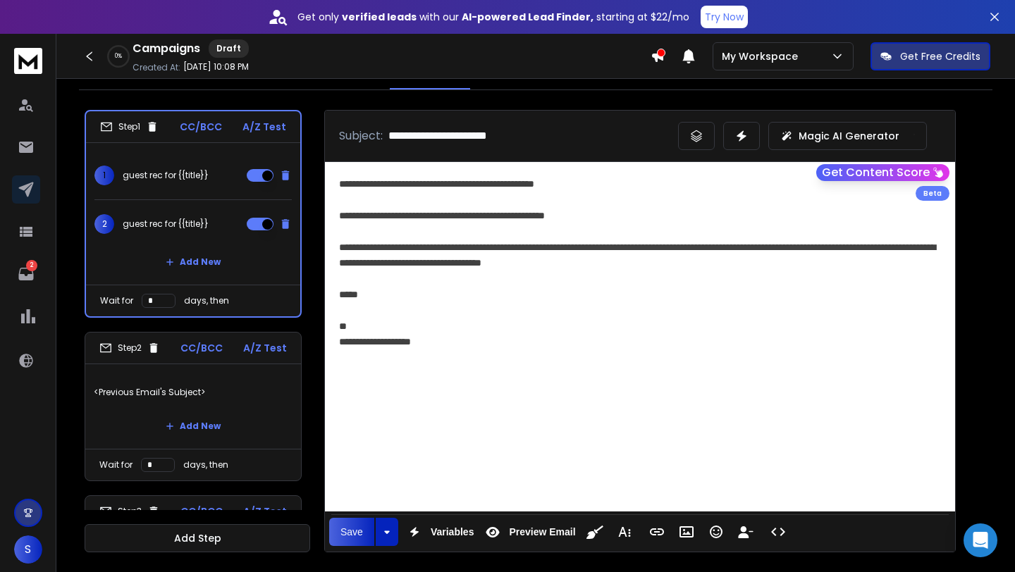
click at [185, 178] on p "guest rec for {{title}}" at bounding box center [166, 175] width 86 height 11
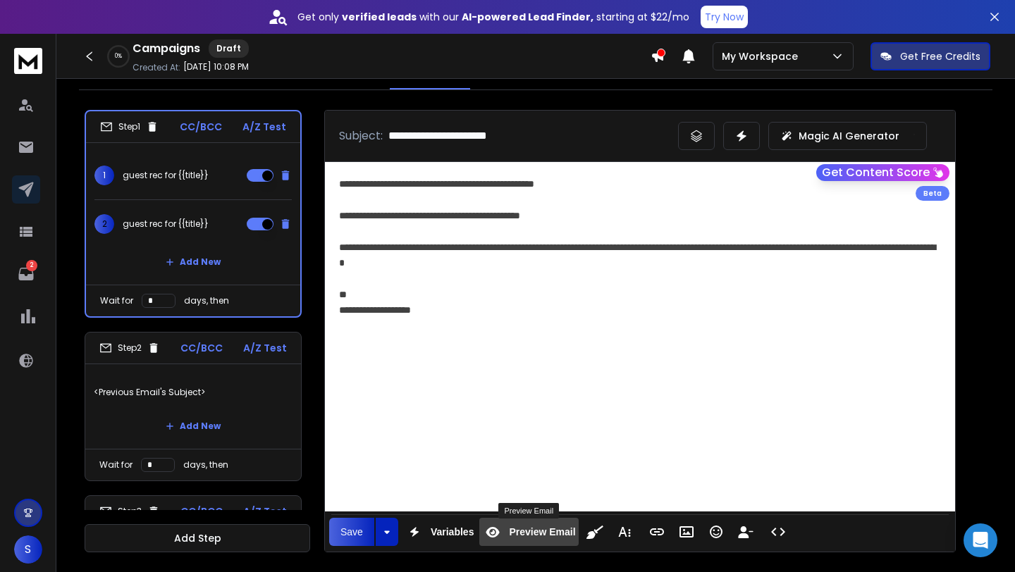
click at [550, 533] on span "Preview Email" at bounding box center [542, 532] width 72 height 12
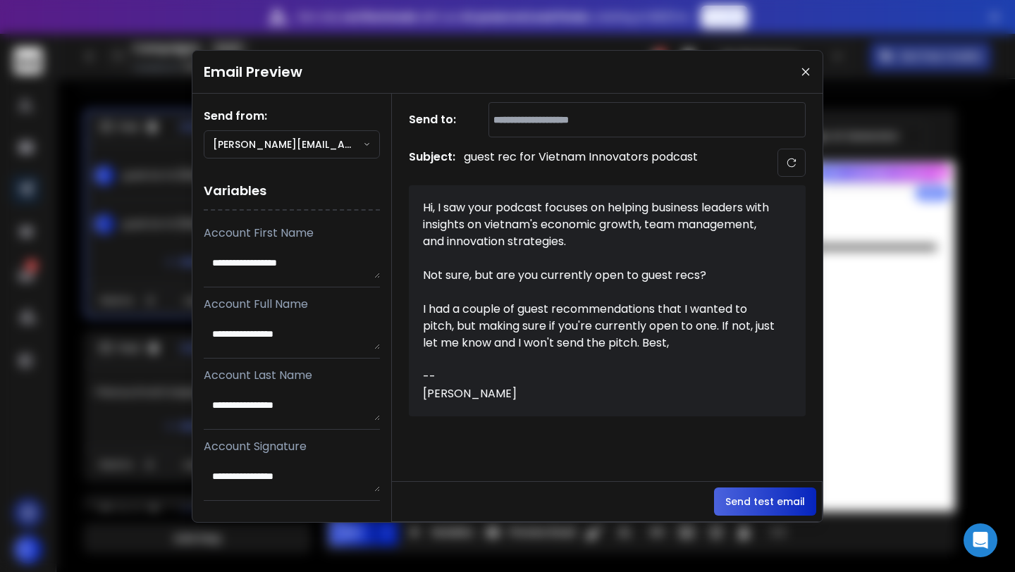
click at [803, 78] on div "Email Preview" at bounding box center [507, 72] width 630 height 42
click at [803, 67] on icon at bounding box center [805, 71] width 11 height 11
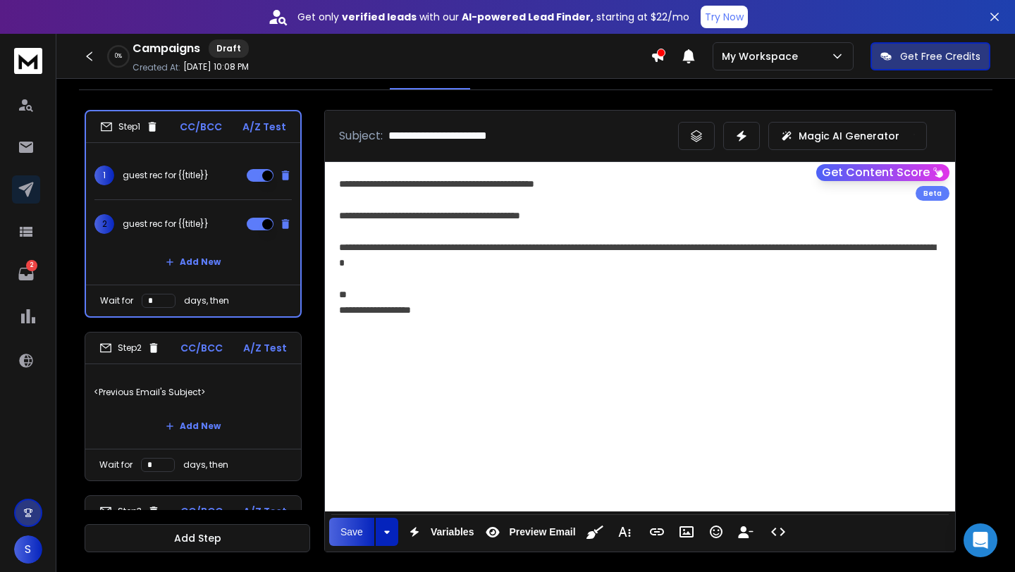
click at [245, 418] on div "Add New" at bounding box center [193, 426] width 199 height 28
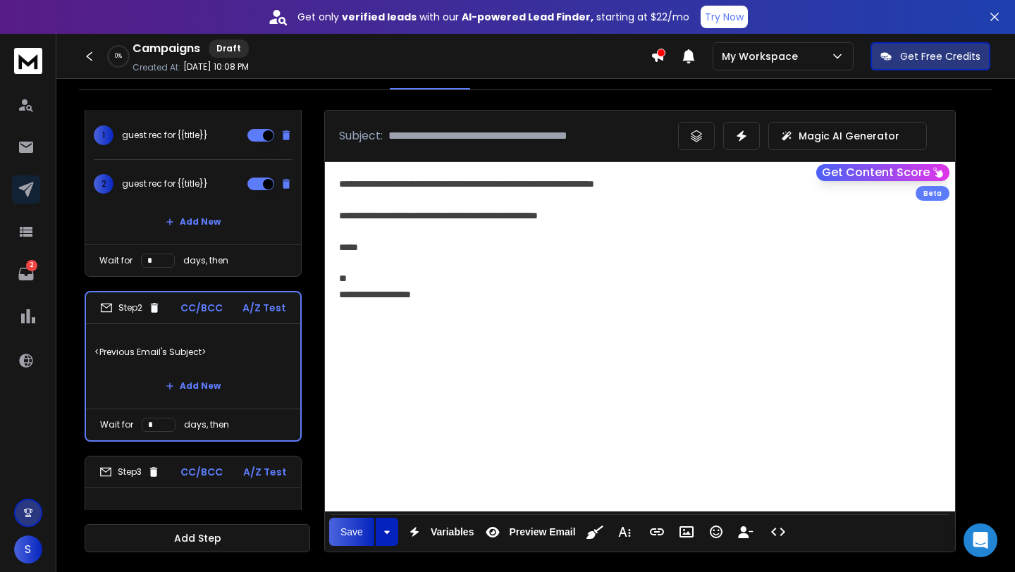
scroll to position [42, 0]
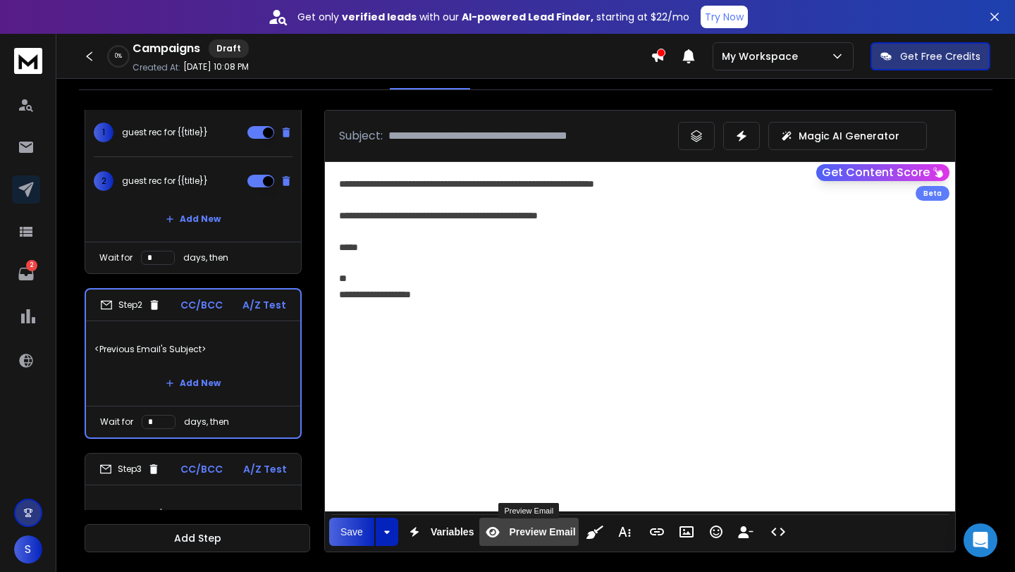
click at [511, 526] on span "Preview Email" at bounding box center [542, 532] width 72 height 12
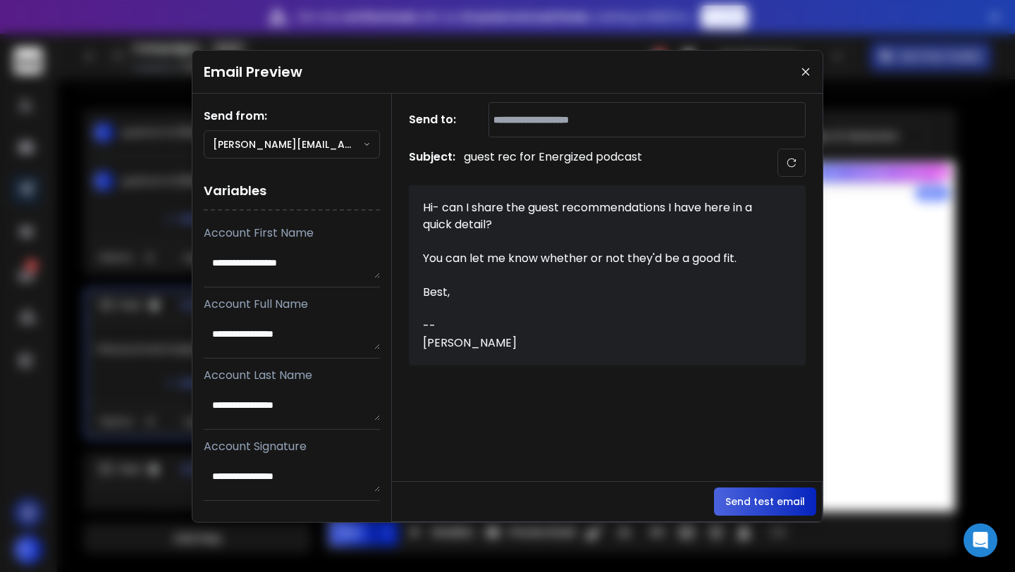
click at [802, 71] on icon at bounding box center [805, 71] width 11 height 11
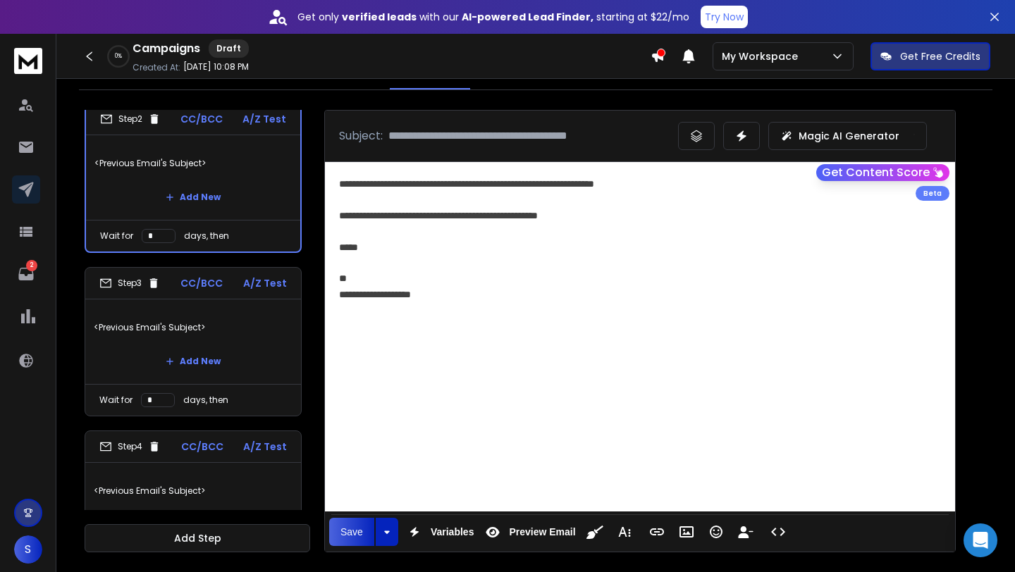
click at [257, 353] on div "Add New" at bounding box center [193, 361] width 199 height 28
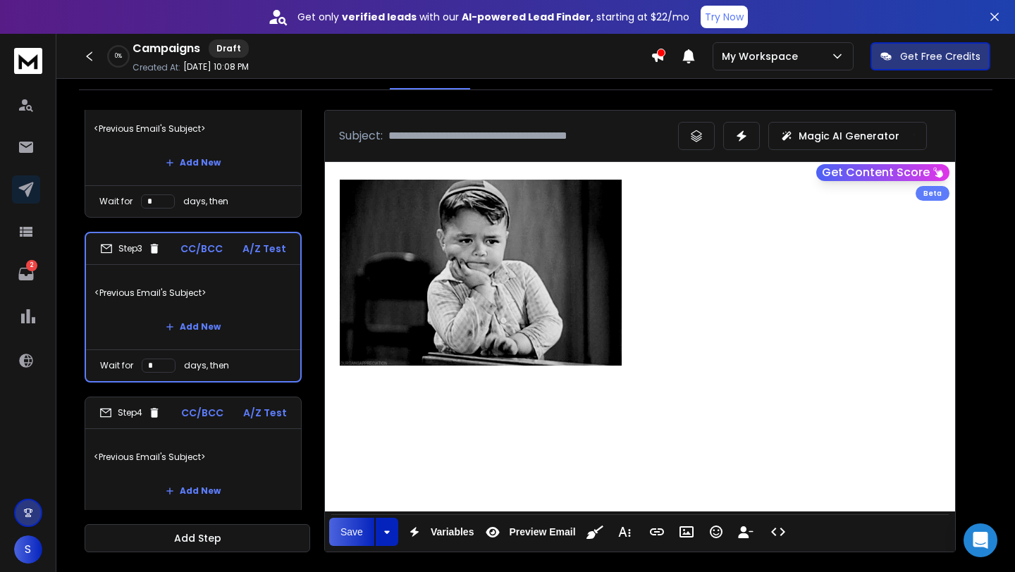
scroll to position [266, 0]
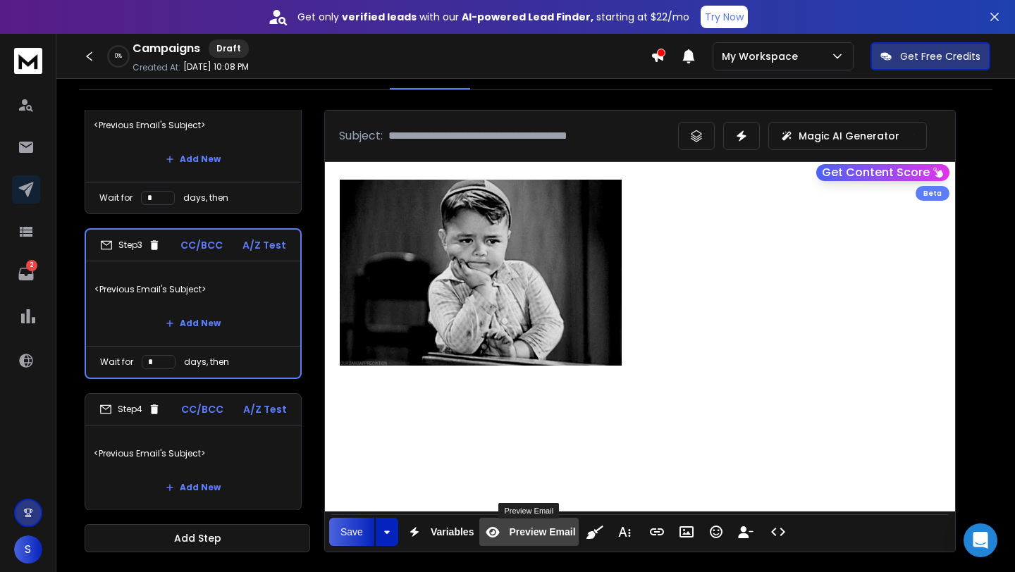
click at [531, 525] on div "Preview Email" at bounding box center [528, 532] width 99 height 23
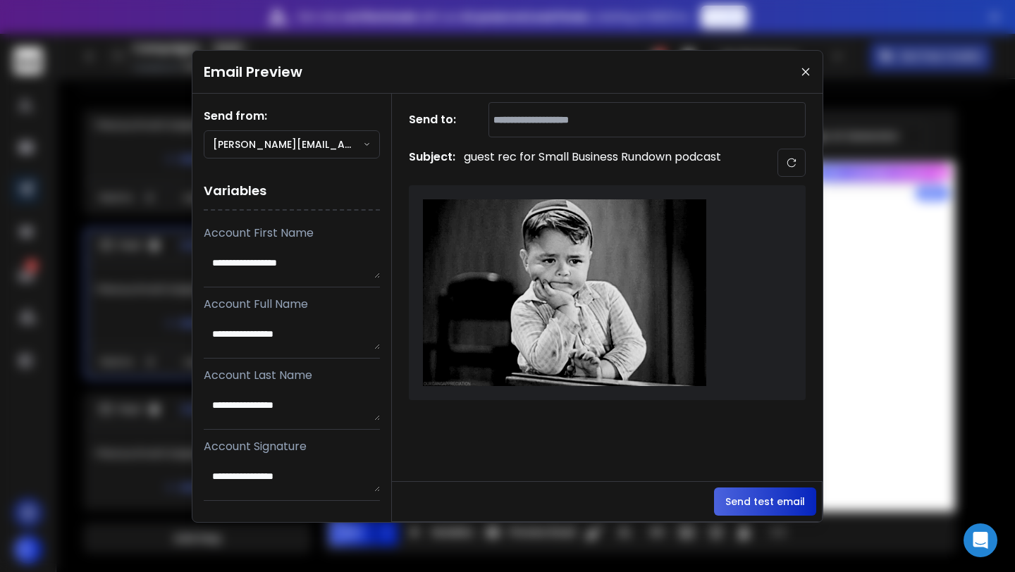
click at [801, 70] on icon at bounding box center [805, 71] width 11 height 11
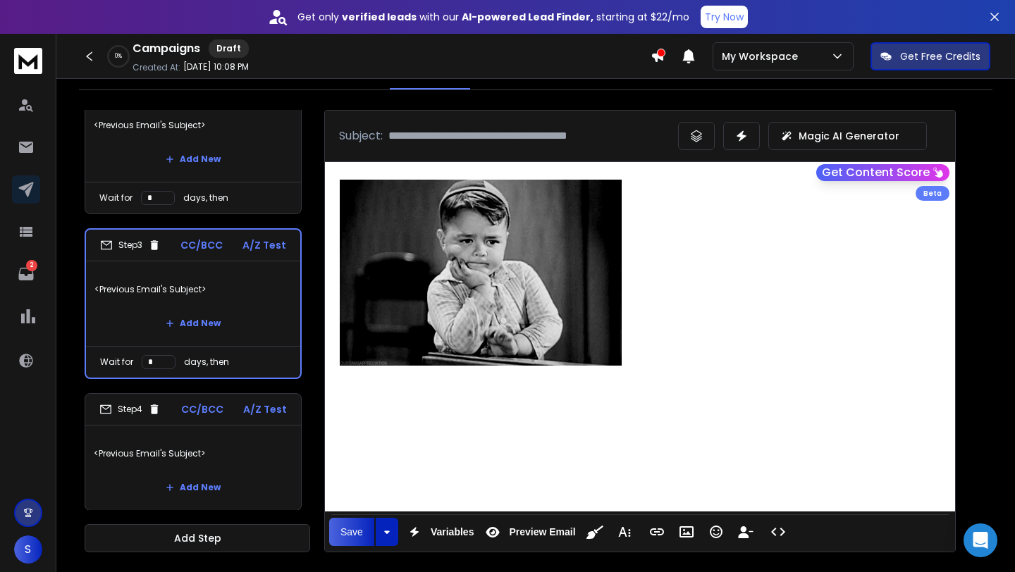
click at [230, 459] on p "<Previous Email's Subject>" at bounding box center [193, 453] width 199 height 39
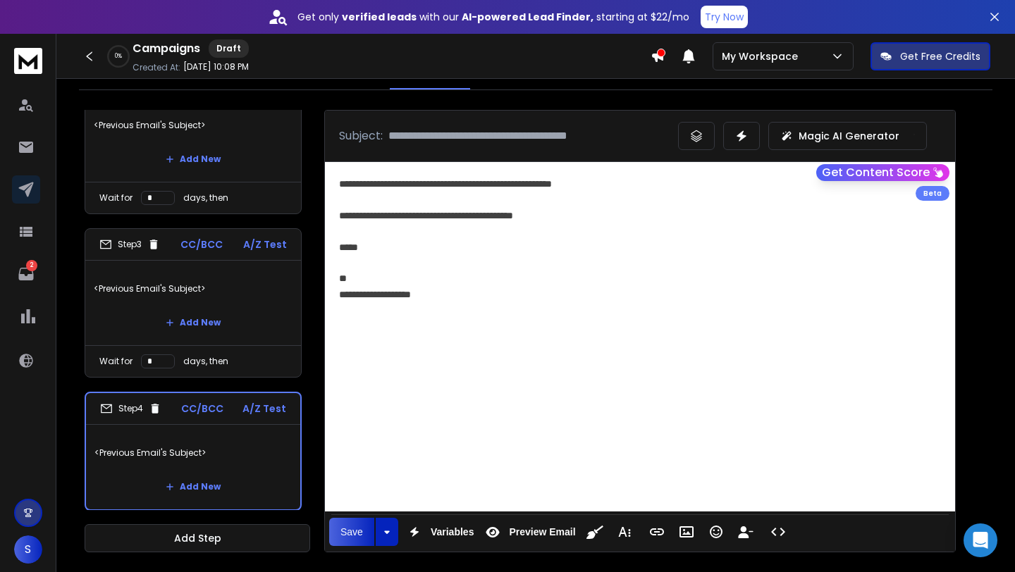
scroll to position [0, 0]
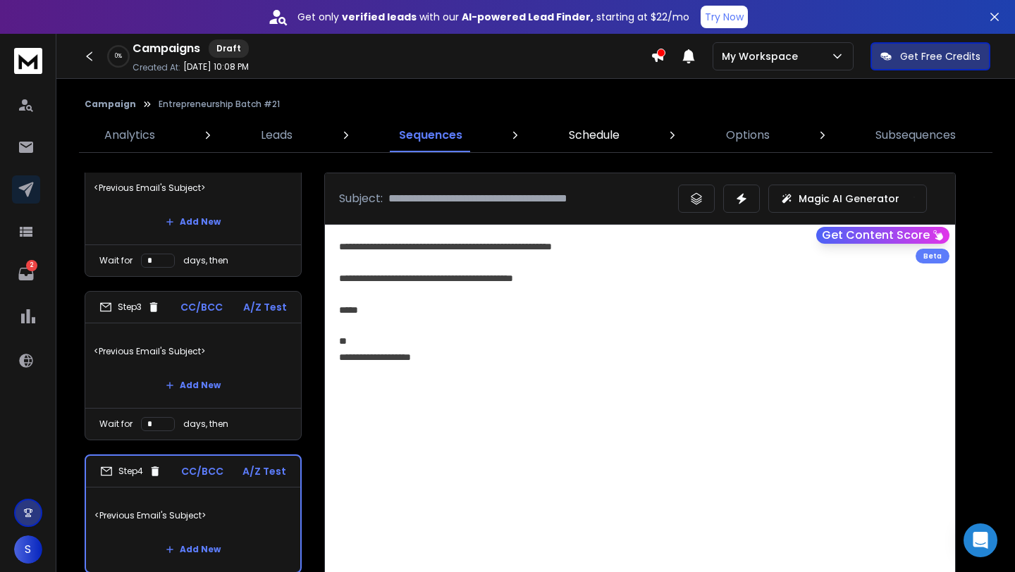
click at [593, 135] on p "Schedule" at bounding box center [594, 135] width 51 height 17
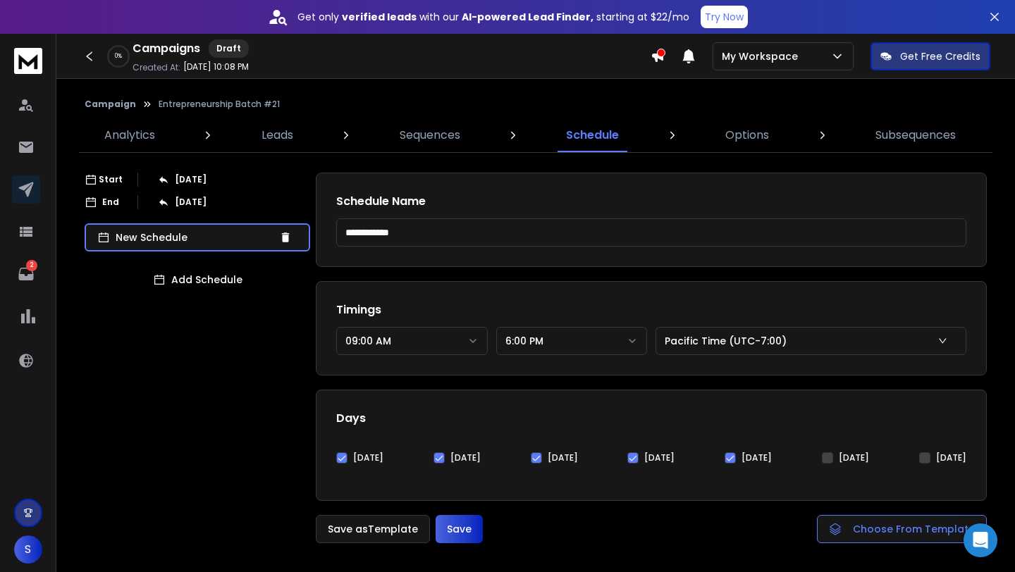
click at [468, 516] on button "Save" at bounding box center [459, 529] width 47 height 28
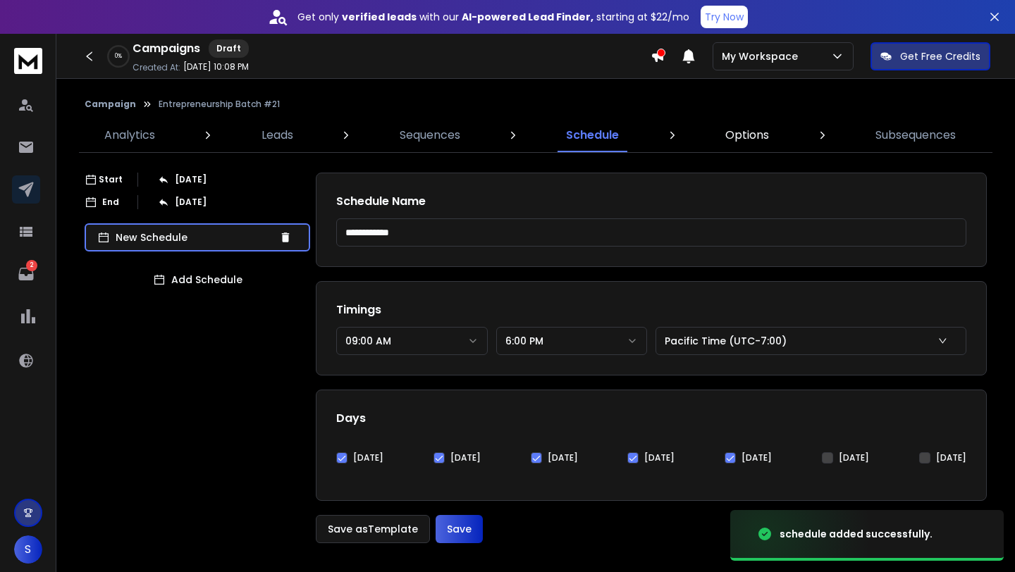
click at [756, 132] on p "Options" at bounding box center [747, 135] width 44 height 17
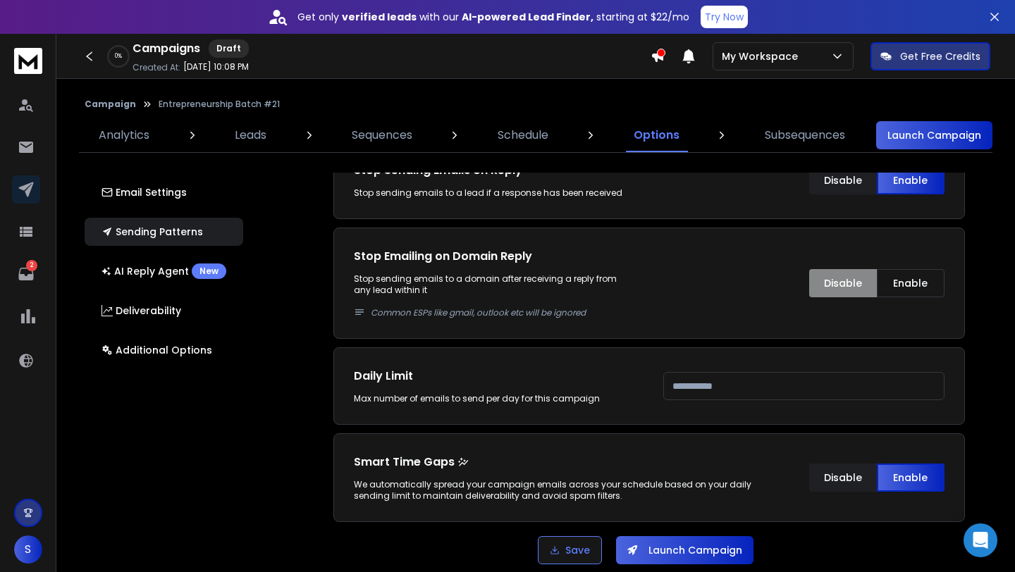
scroll to position [555, 0]
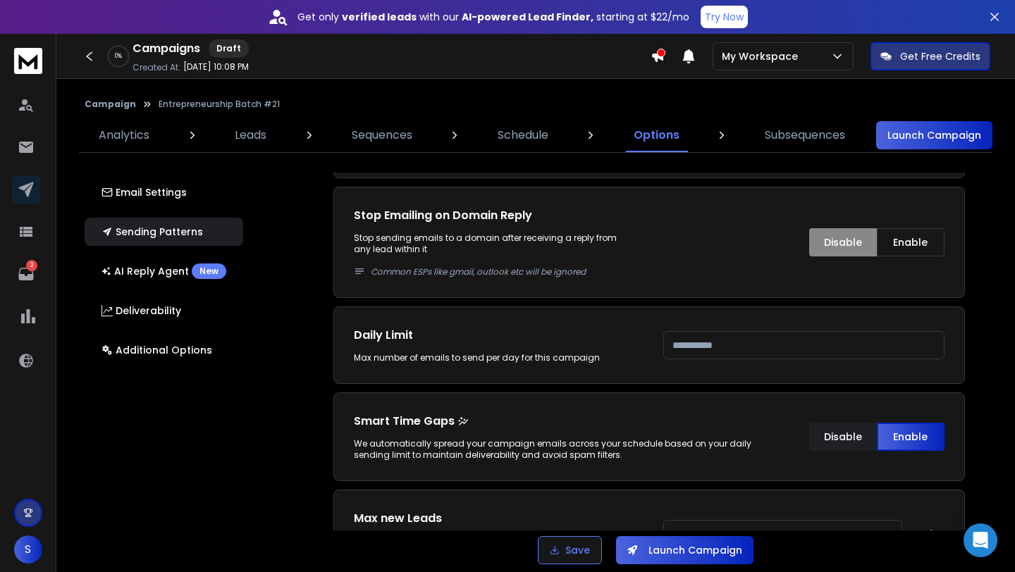
click at [696, 347] on input "**" at bounding box center [803, 345] width 281 height 28
type input "**"
click at [654, 384] on div "**********" at bounding box center [648, 552] width 631 height 959
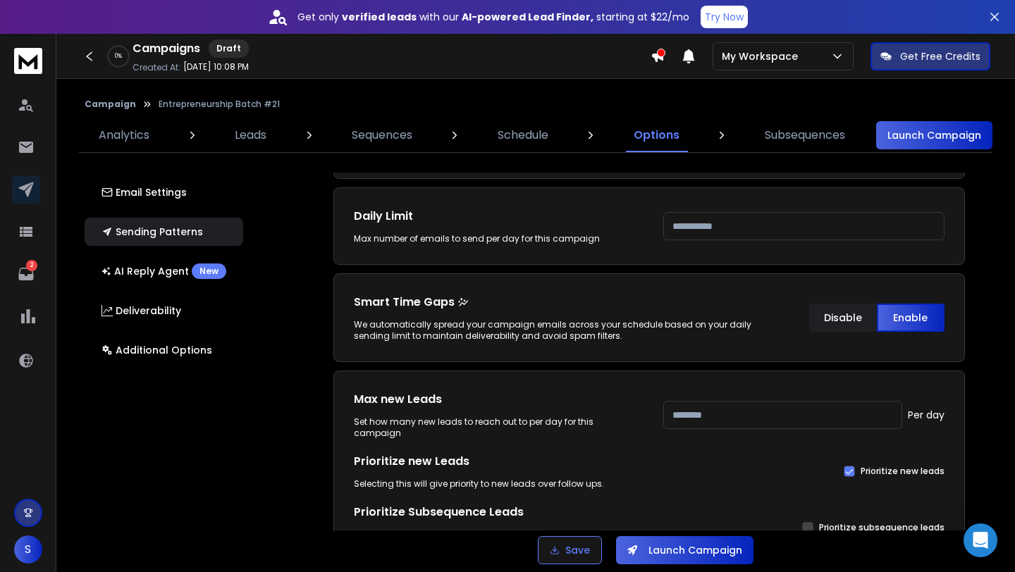
scroll to position [722, 0]
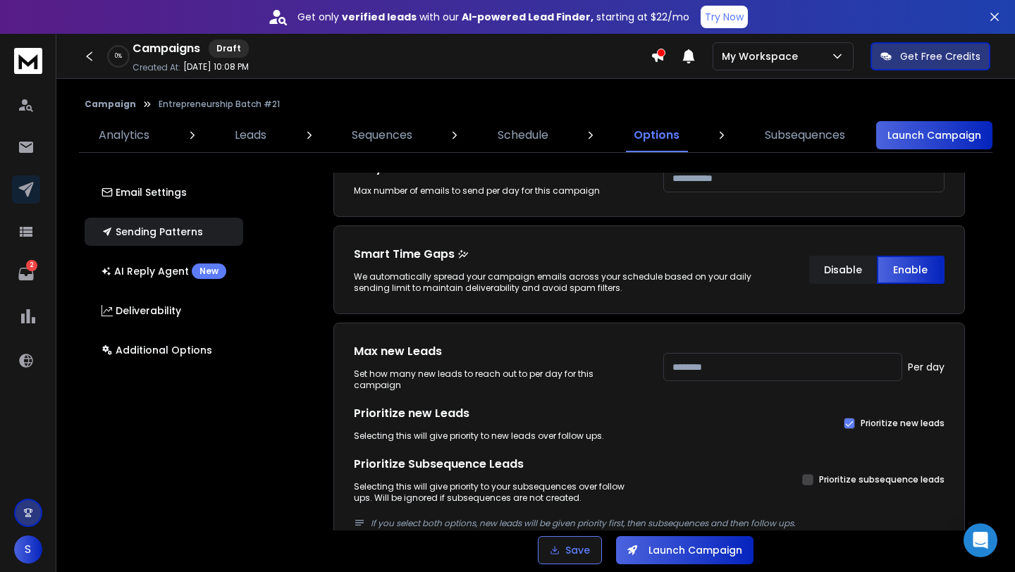
click at [761, 371] on input "**" at bounding box center [782, 367] width 239 height 28
type input "**"
click at [717, 452] on div "Max new Leads Set how many new leads to reach out to per day for this campaign …" at bounding box center [649, 436] width 591 height 186
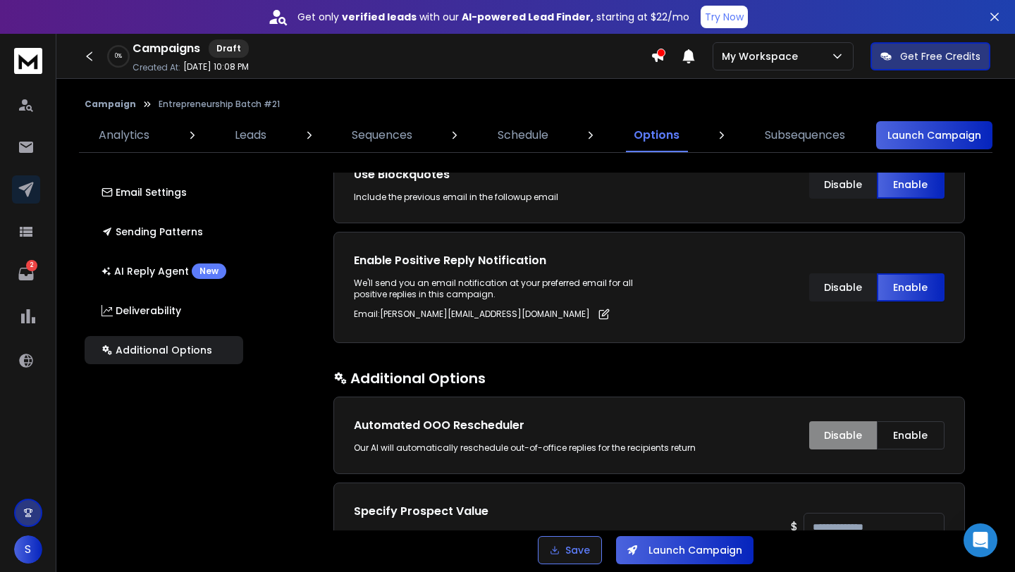
scroll to position [2823, 0]
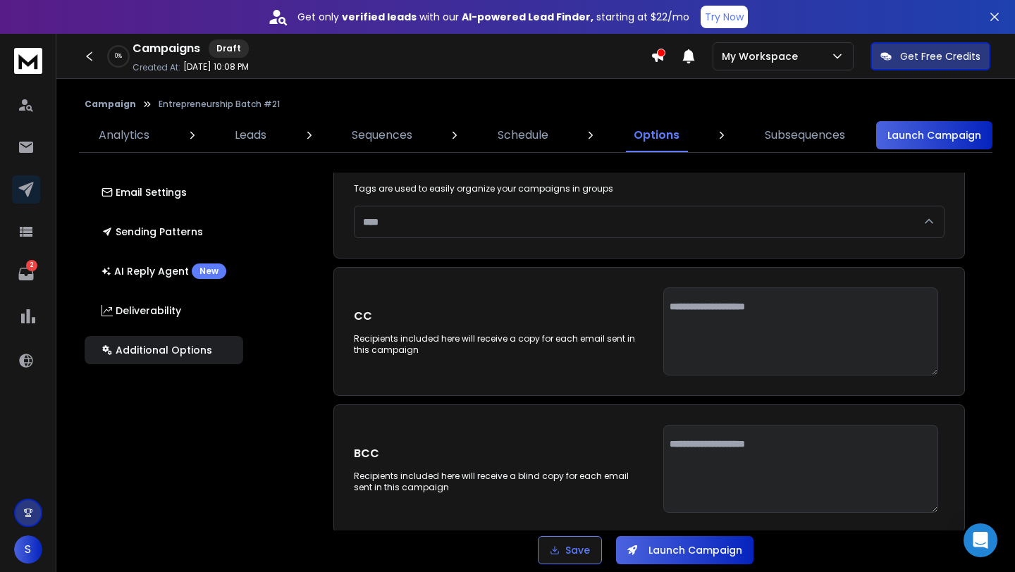
click at [712, 553] on button "Launch Campaign" at bounding box center [684, 550] width 137 height 28
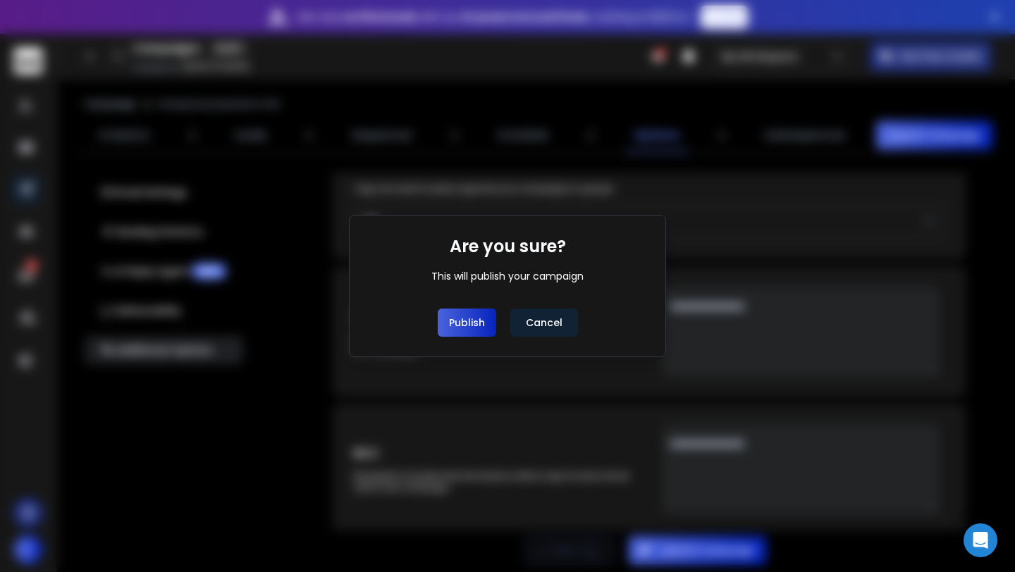
click at [485, 318] on button "Publish" at bounding box center [467, 323] width 58 height 28
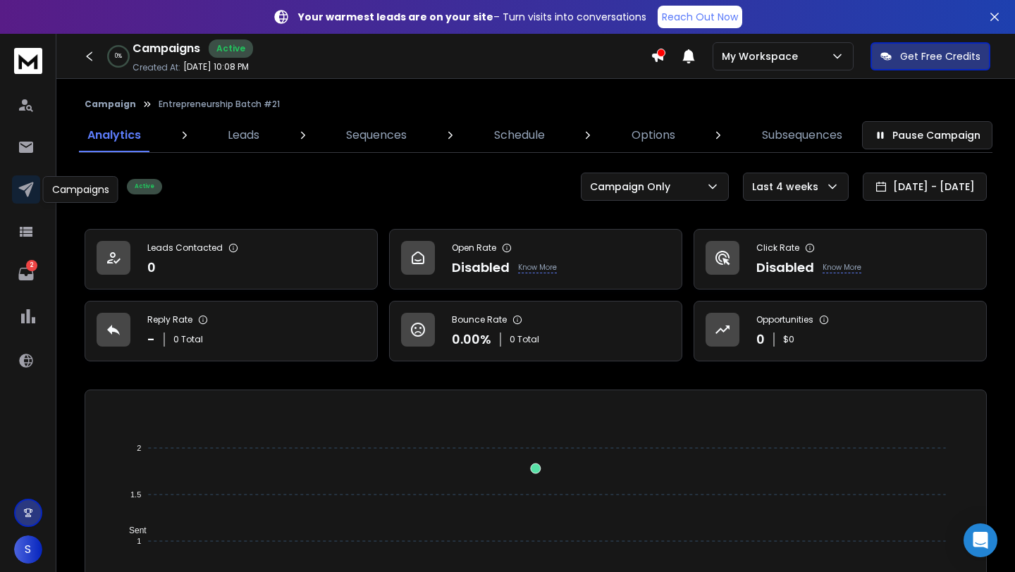
click at [18, 191] on icon at bounding box center [26, 189] width 17 height 17
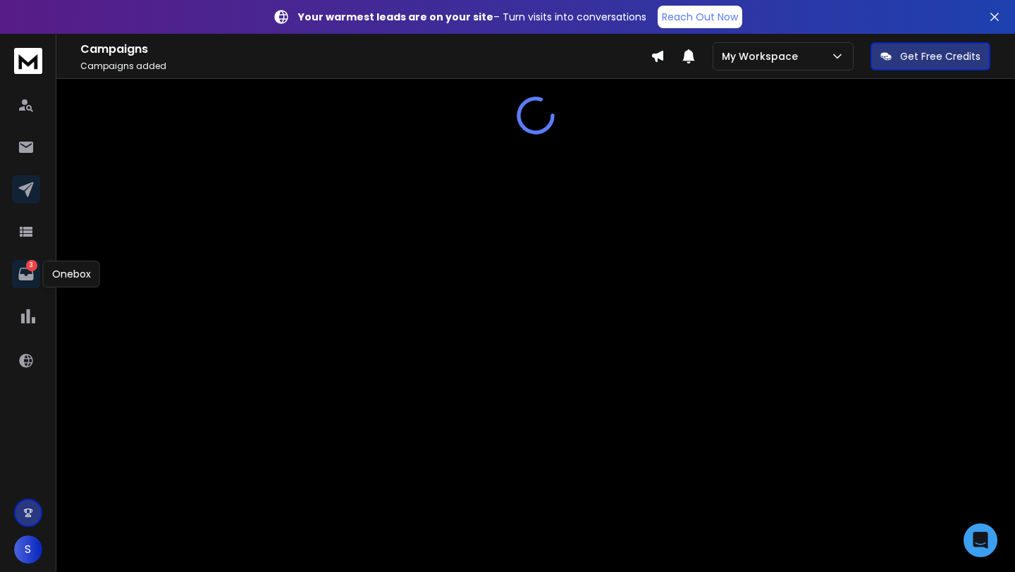
click at [19, 281] on icon at bounding box center [26, 274] width 17 height 17
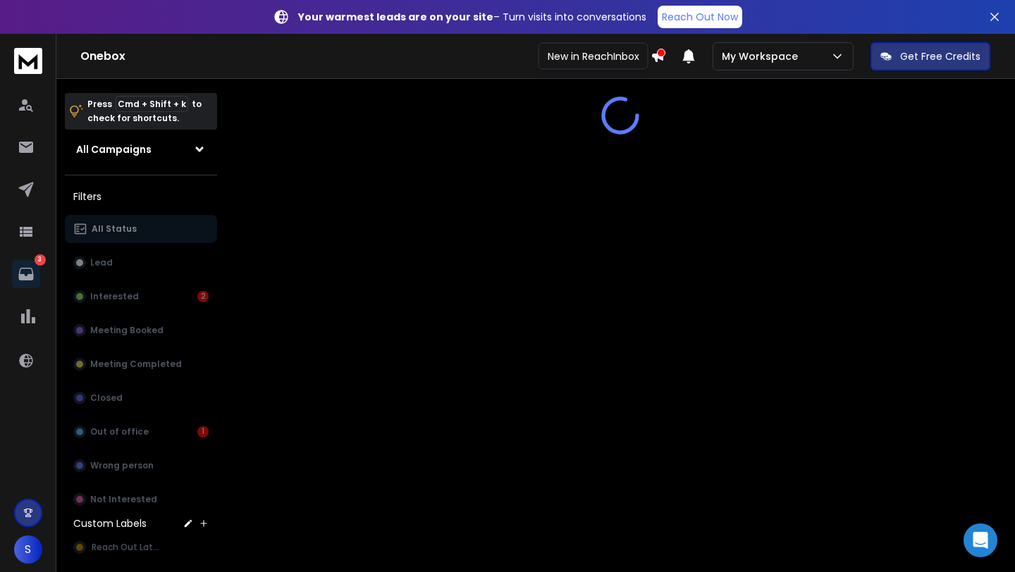
click at [665, 61] on icon at bounding box center [658, 56] width 14 height 14
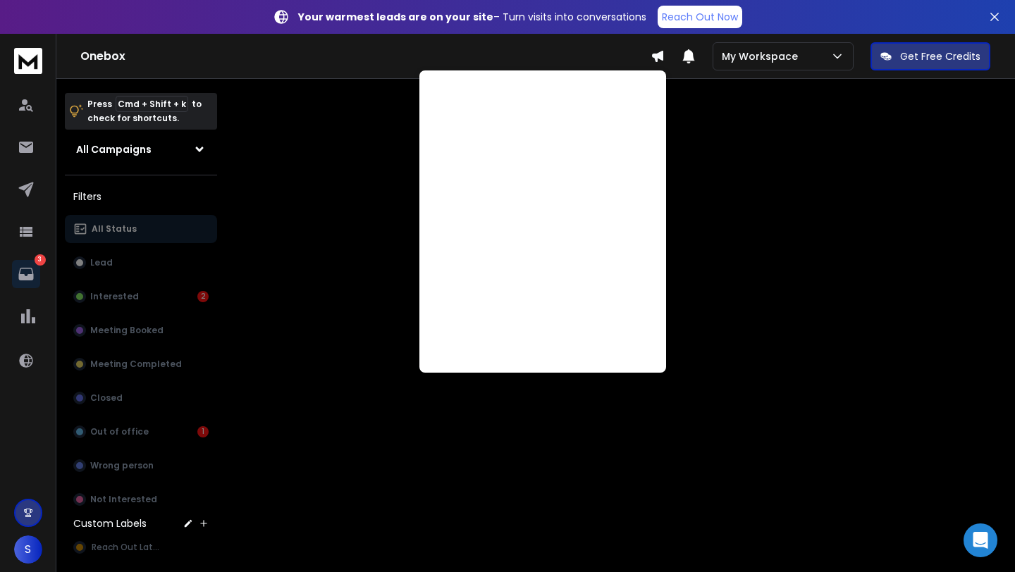
click at [318, 144] on div "Press Cmd + Shift + k to check for shortcuts. All Campaigns All Campaigns Filte…" at bounding box center [535, 365] width 959 height 572
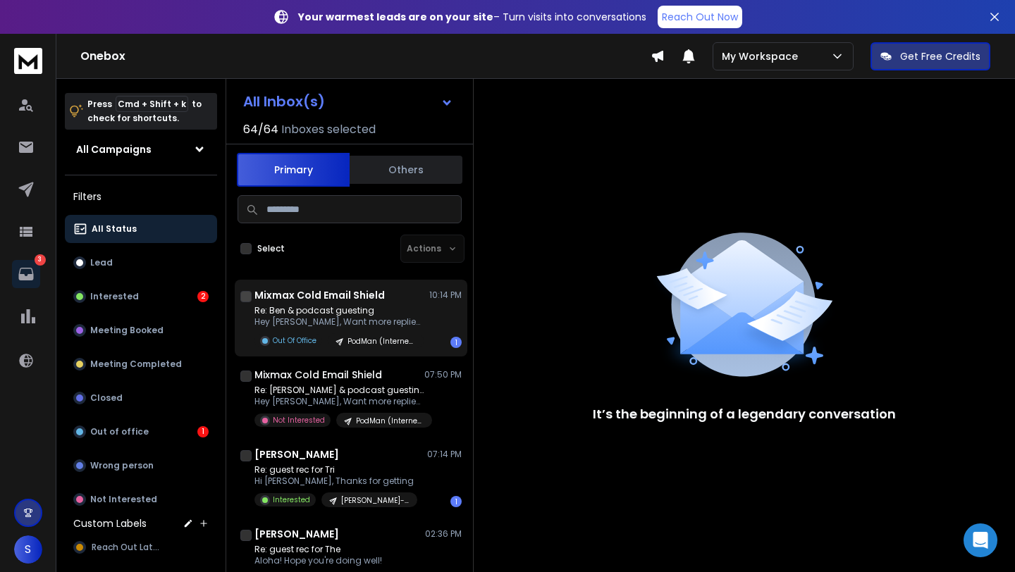
click at [328, 297] on h1 "Mixmax Cold Email Shield" at bounding box center [319, 295] width 130 height 14
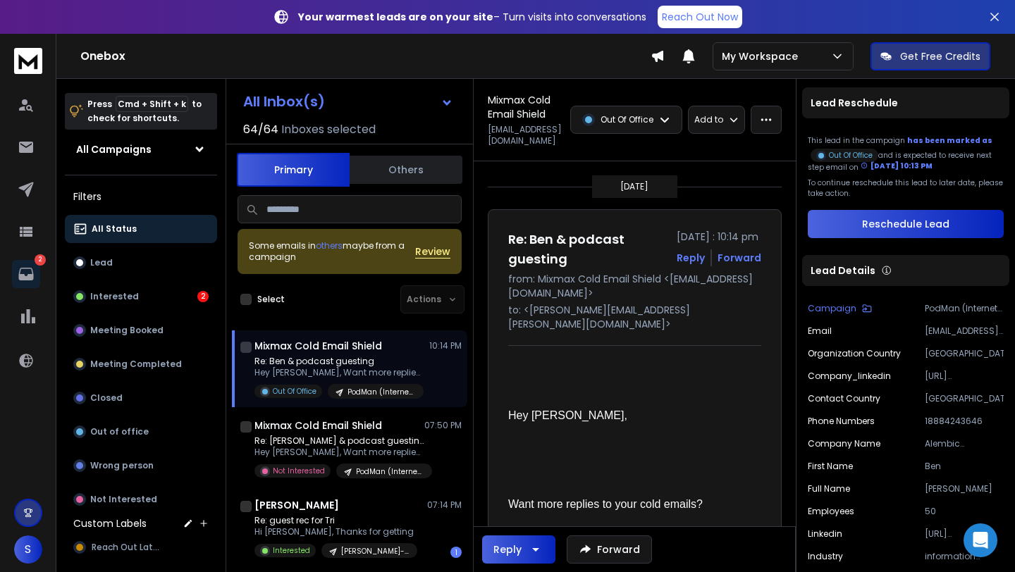
click at [670, 119] on icon at bounding box center [664, 119] width 11 height 11
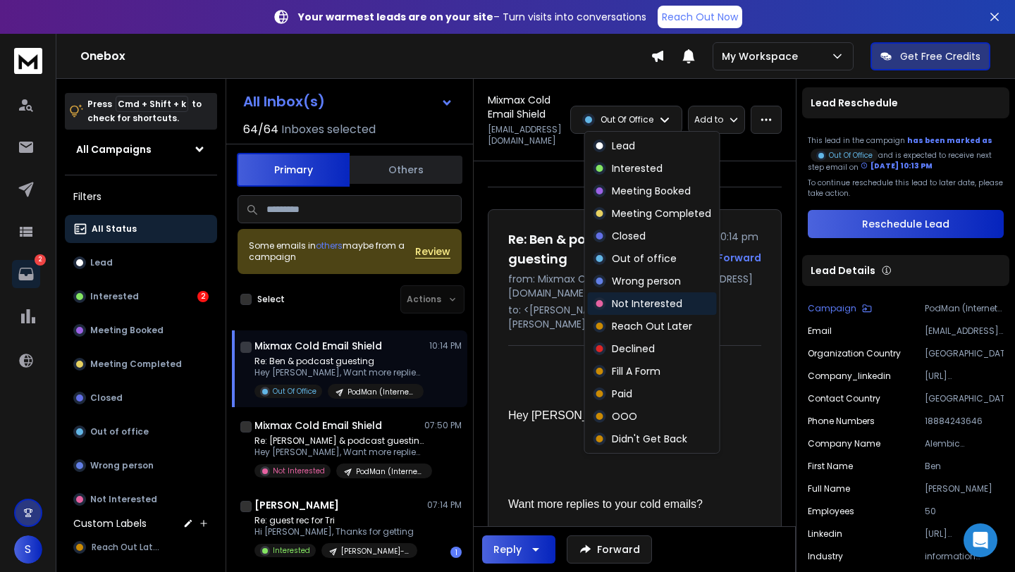
click at [650, 297] on p "Not Interested" at bounding box center [647, 304] width 70 height 14
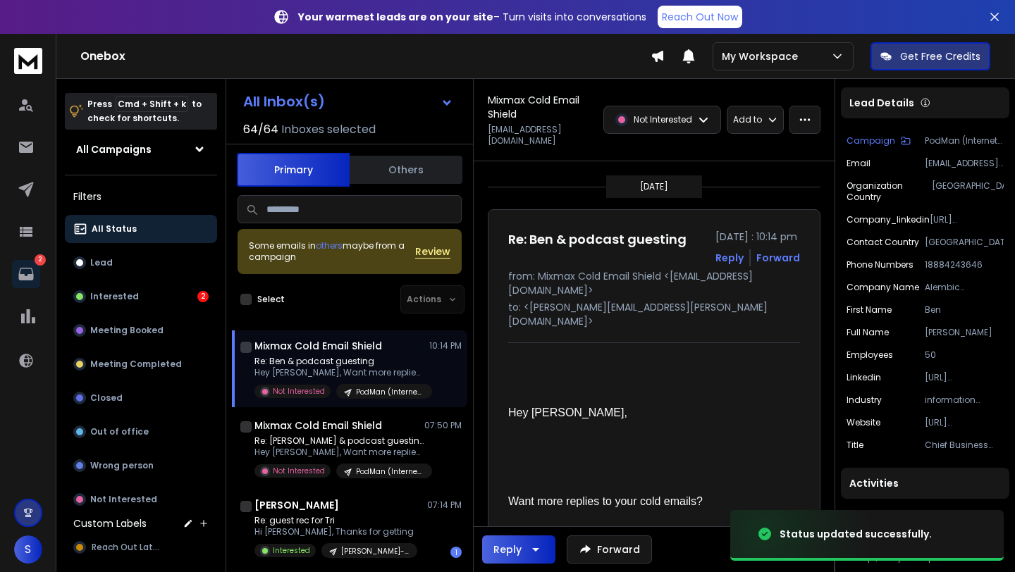
click at [692, 114] on p "Not Interested" at bounding box center [663, 119] width 58 height 11
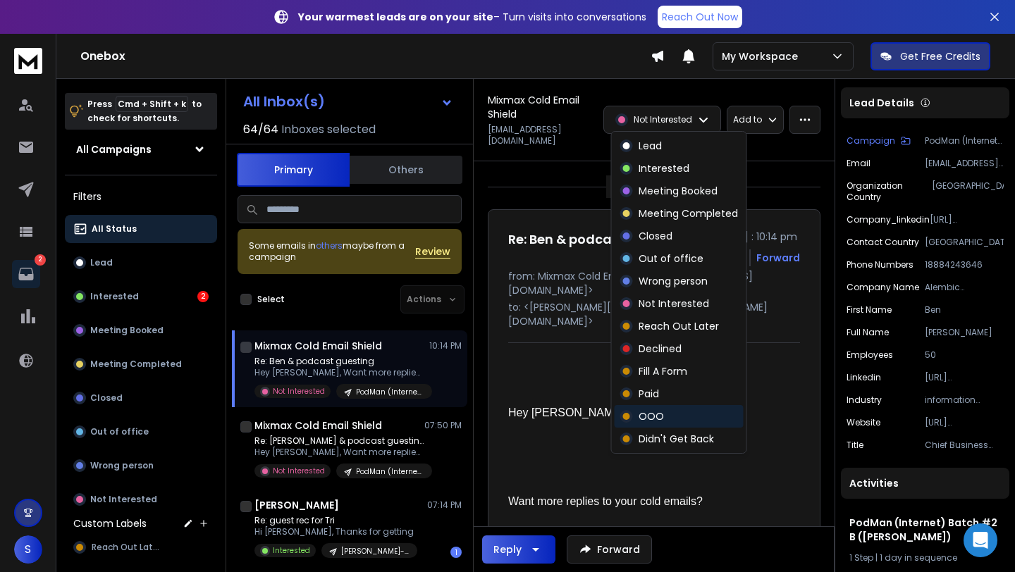
click at [655, 417] on p "OOO" at bounding box center [651, 416] width 25 height 14
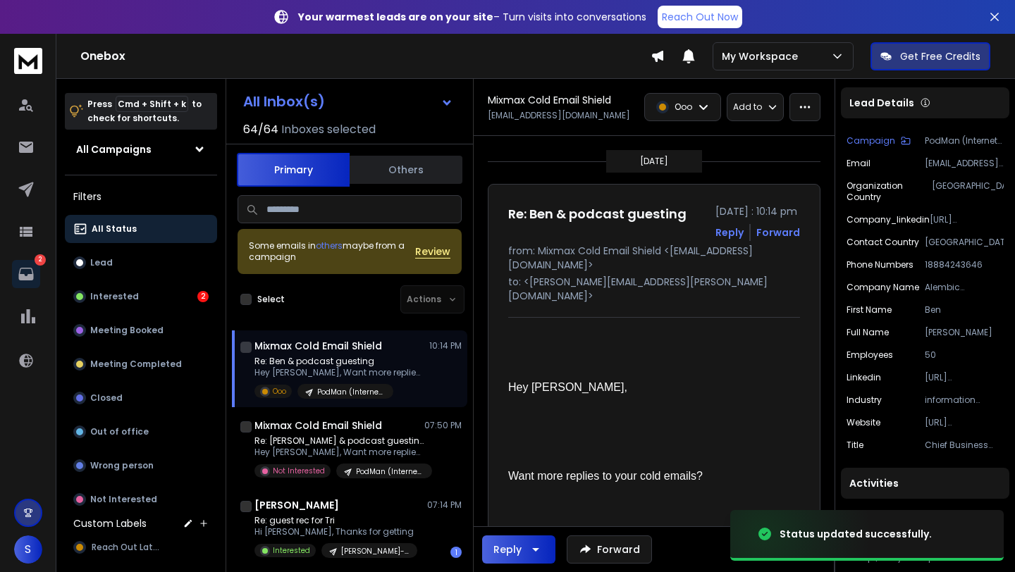
click at [687, 104] on p "Ooo" at bounding box center [683, 106] width 18 height 11
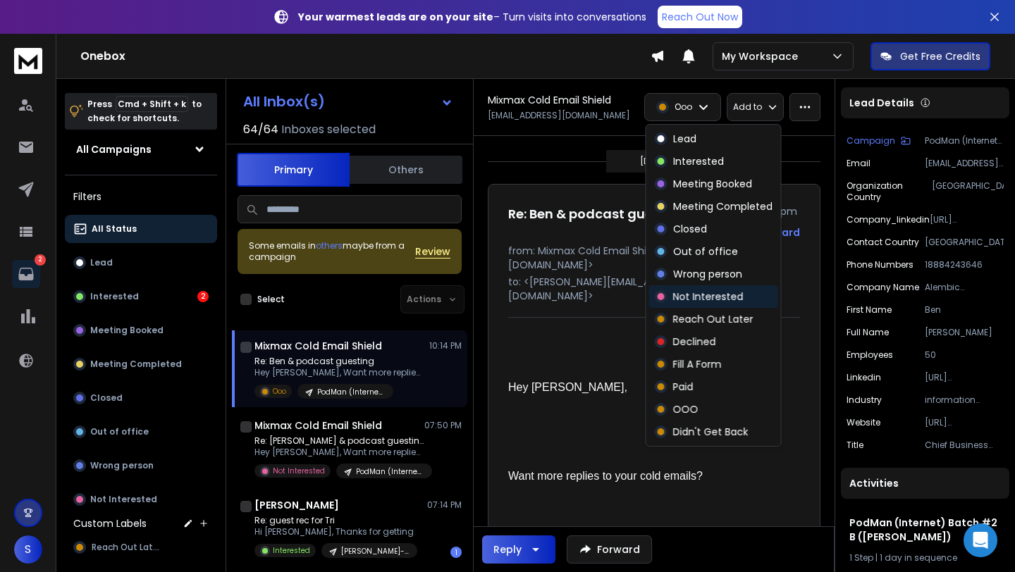
click at [698, 294] on p "Not Interested" at bounding box center [708, 297] width 70 height 14
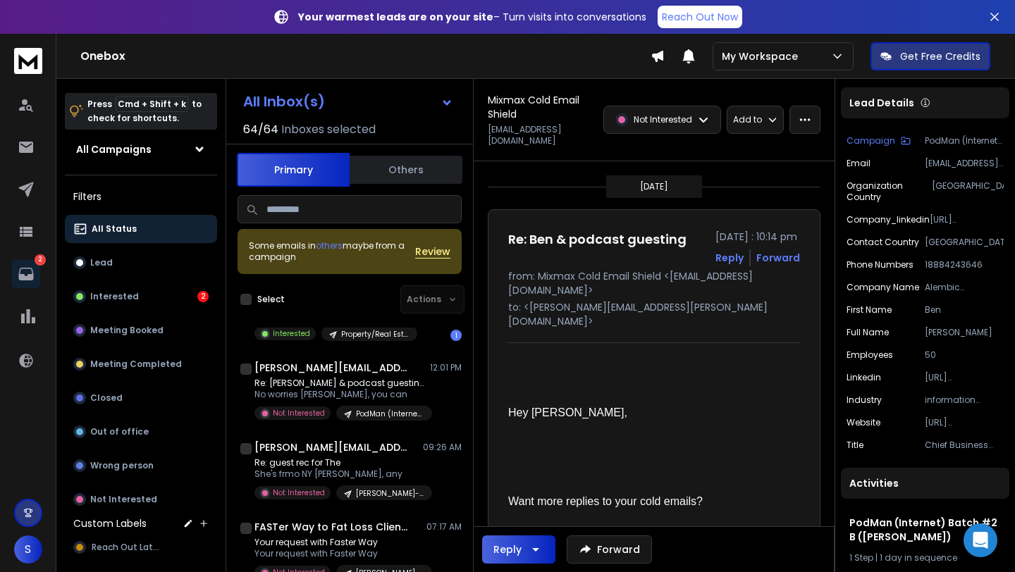
scroll to position [29, 0]
